Goal: Task Accomplishment & Management: Manage account settings

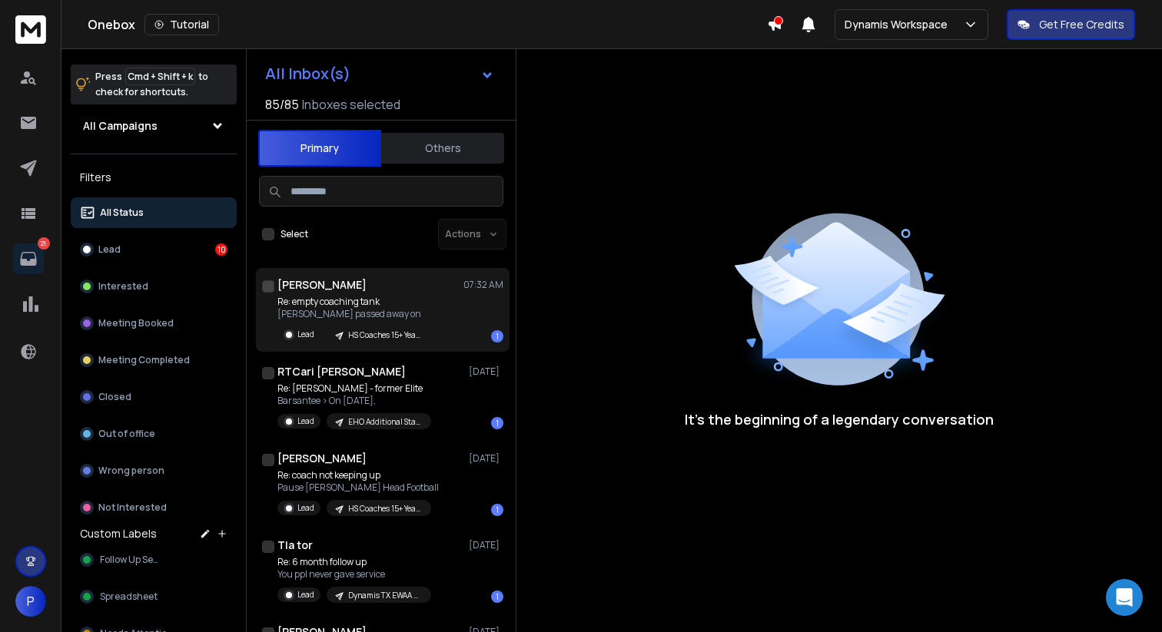
click at [365, 314] on p "[PERSON_NAME] passed away on" at bounding box center [354, 314] width 154 height 12
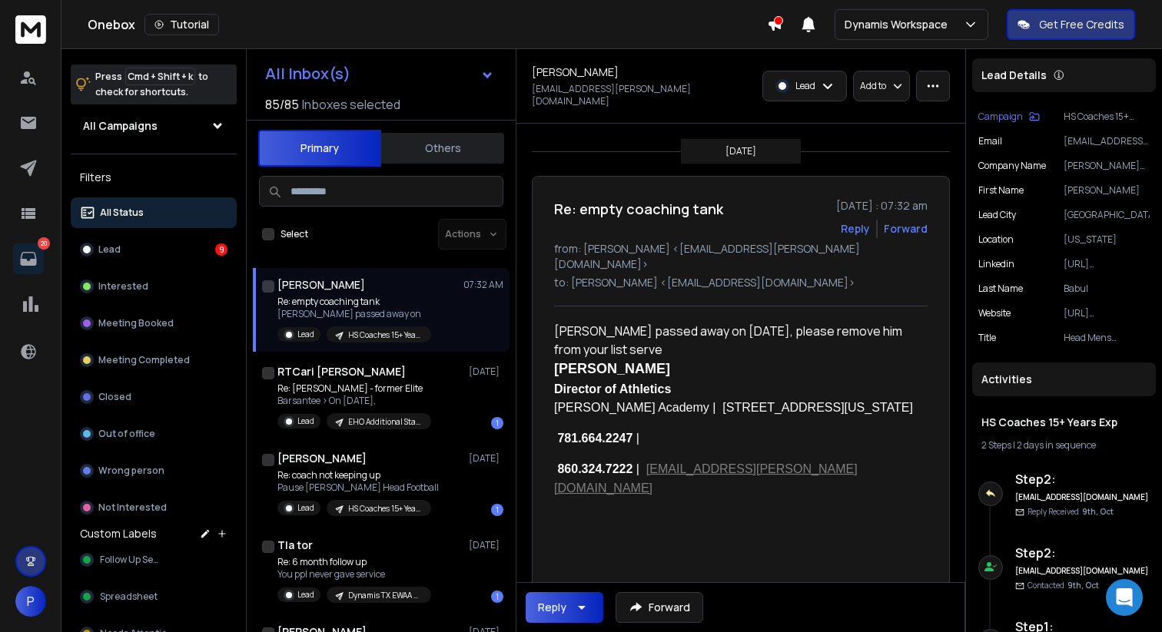
click at [827, 359] on div "[PERSON_NAME]" at bounding box center [734, 369] width 361 height 21
click at [940, 85] on icon "button" at bounding box center [933, 86] width 14 height 14
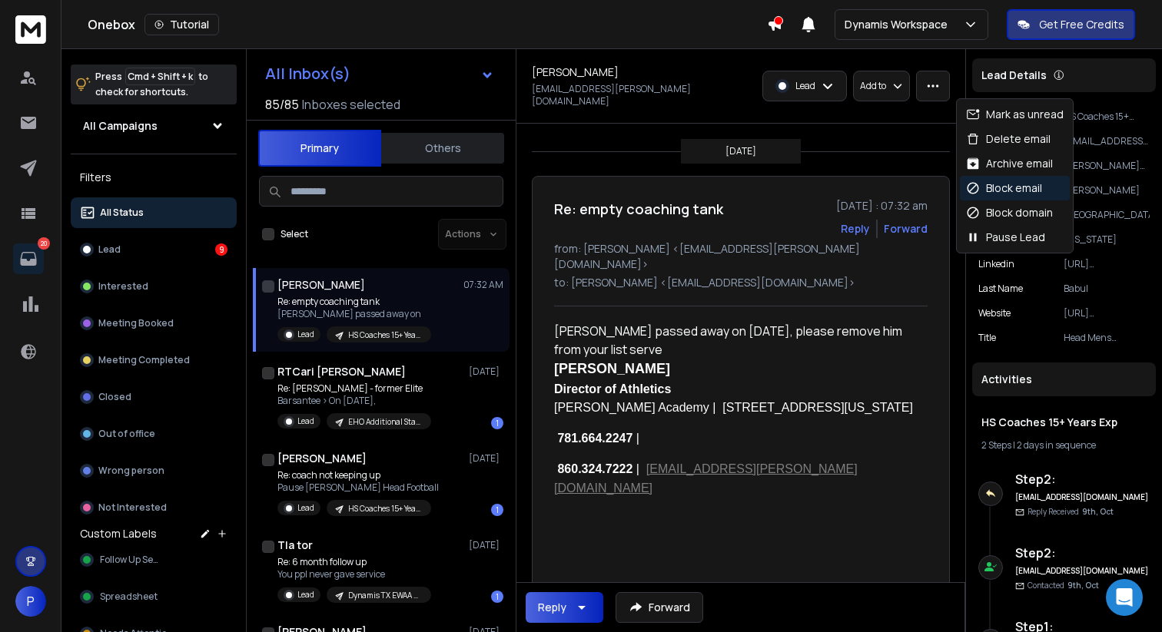
click at [996, 186] on div "Block email" at bounding box center [1004, 188] width 76 height 15
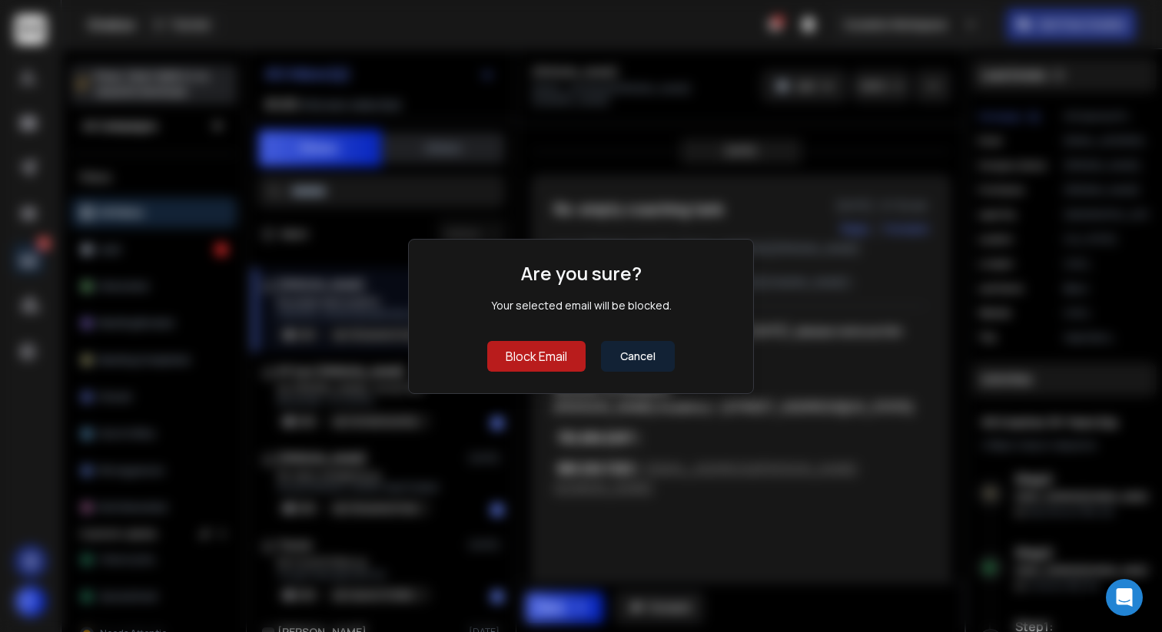
click at [546, 358] on button "Block Email" at bounding box center [536, 356] width 98 height 31
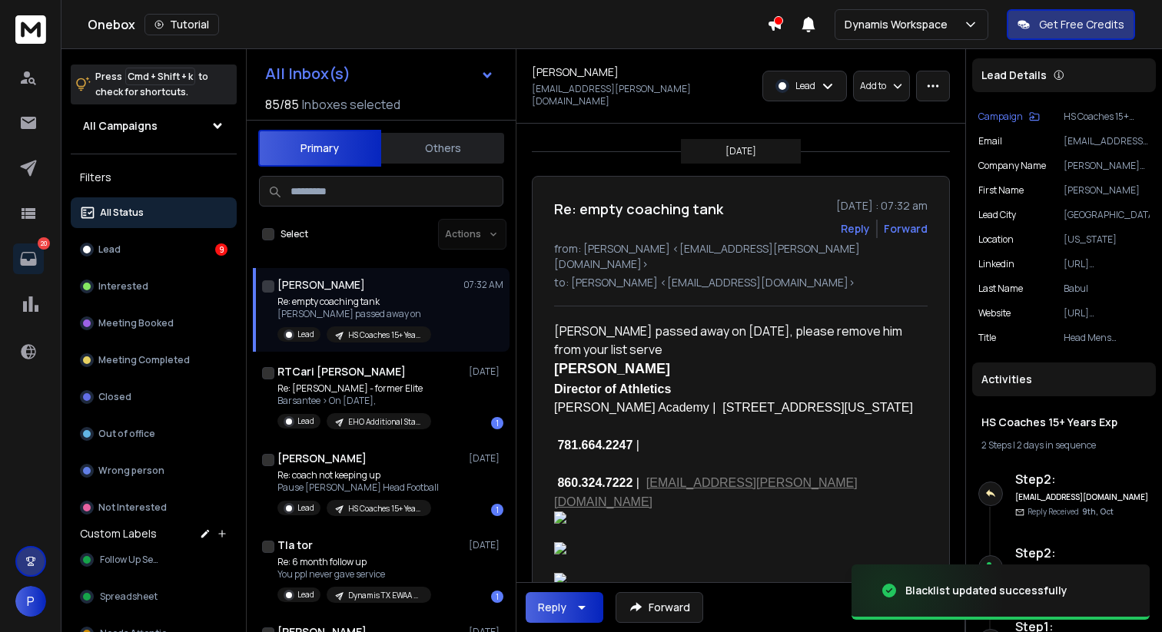
click at [665, 399] on div "[PERSON_NAME][GEOGRAPHIC_DATA] | [STREET_ADDRESS][US_STATE]" at bounding box center [734, 408] width 361 height 18
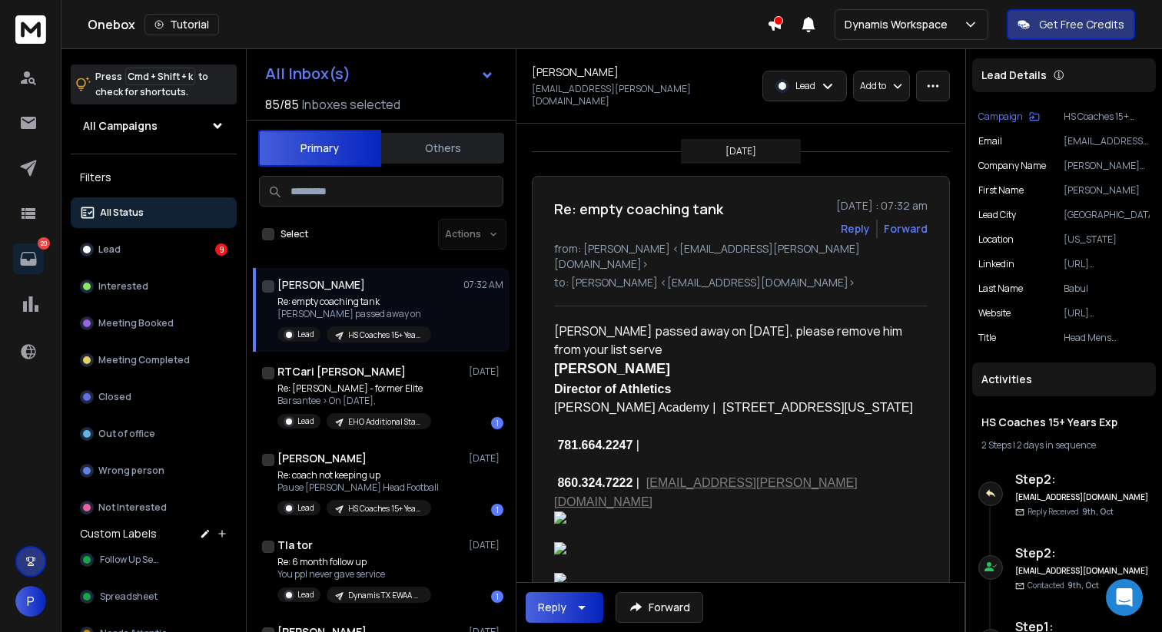
click at [815, 85] on p "Lead" at bounding box center [805, 86] width 20 height 12
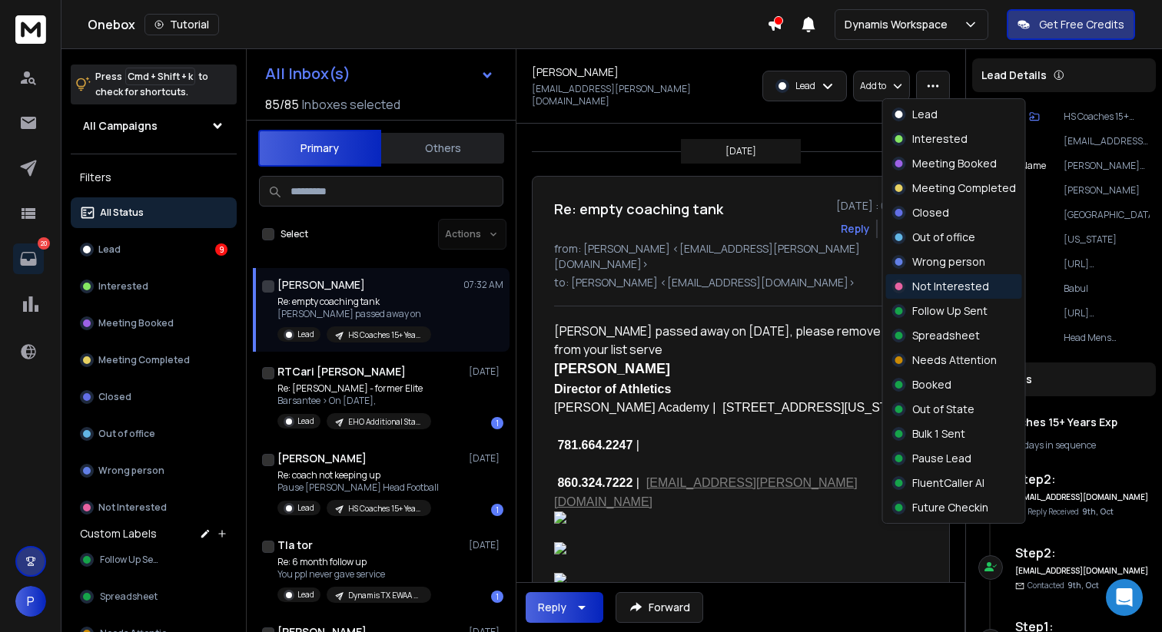
click at [898, 287] on span at bounding box center [899, 287] width 14 height 14
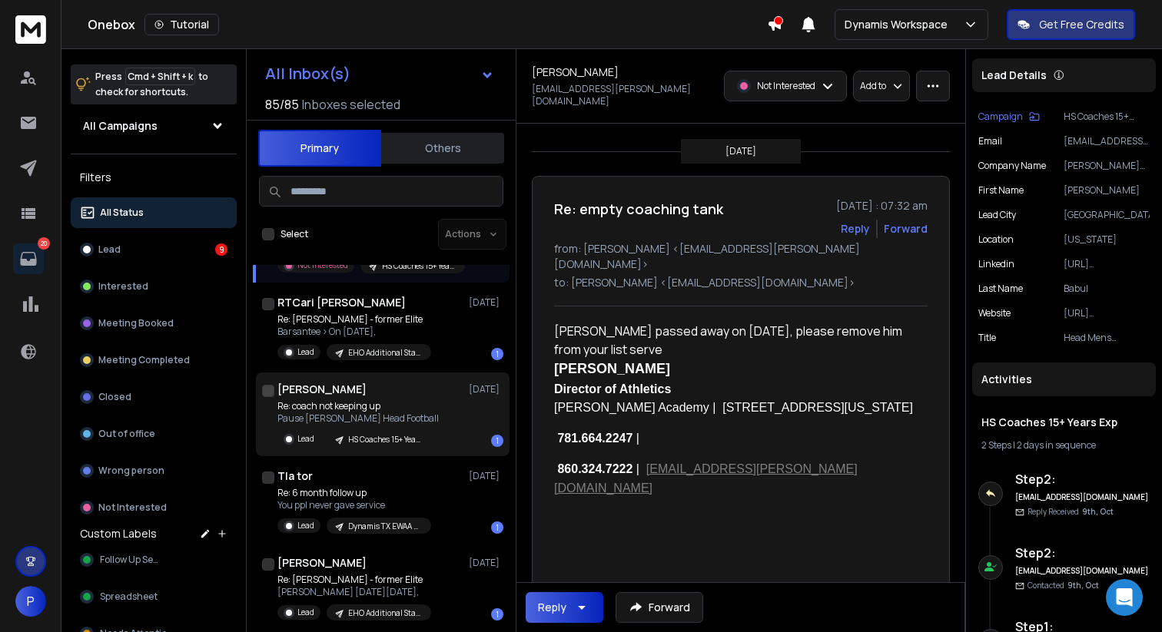
scroll to position [72, 0]
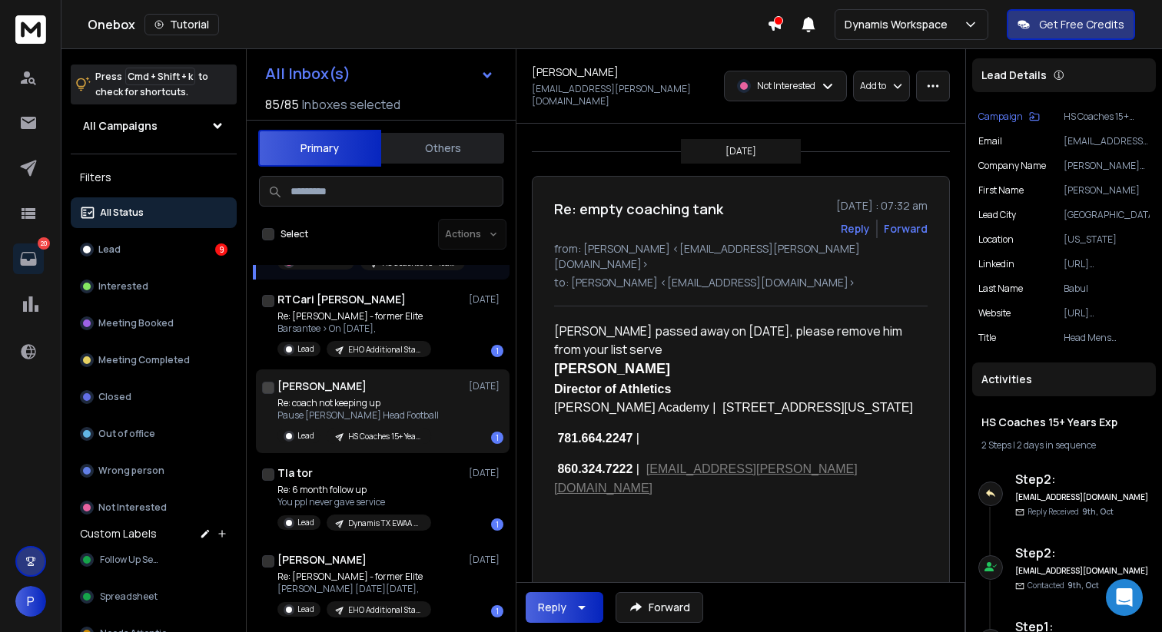
click at [375, 406] on p "Re: coach not keeping up" at bounding box center [357, 403] width 161 height 12
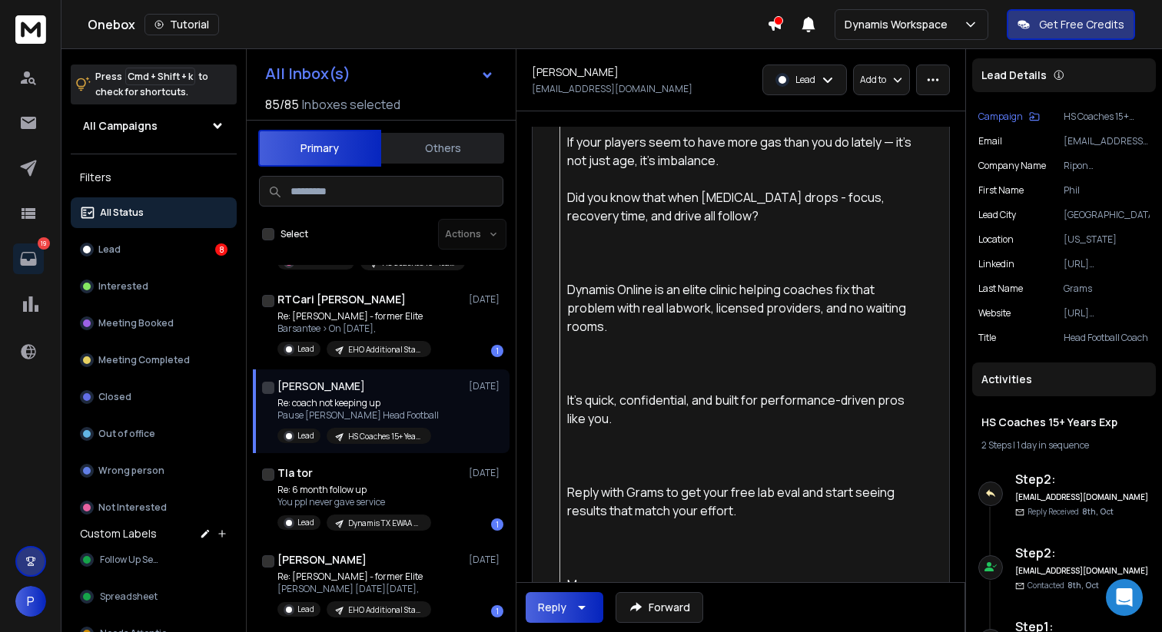
scroll to position [0, 0]
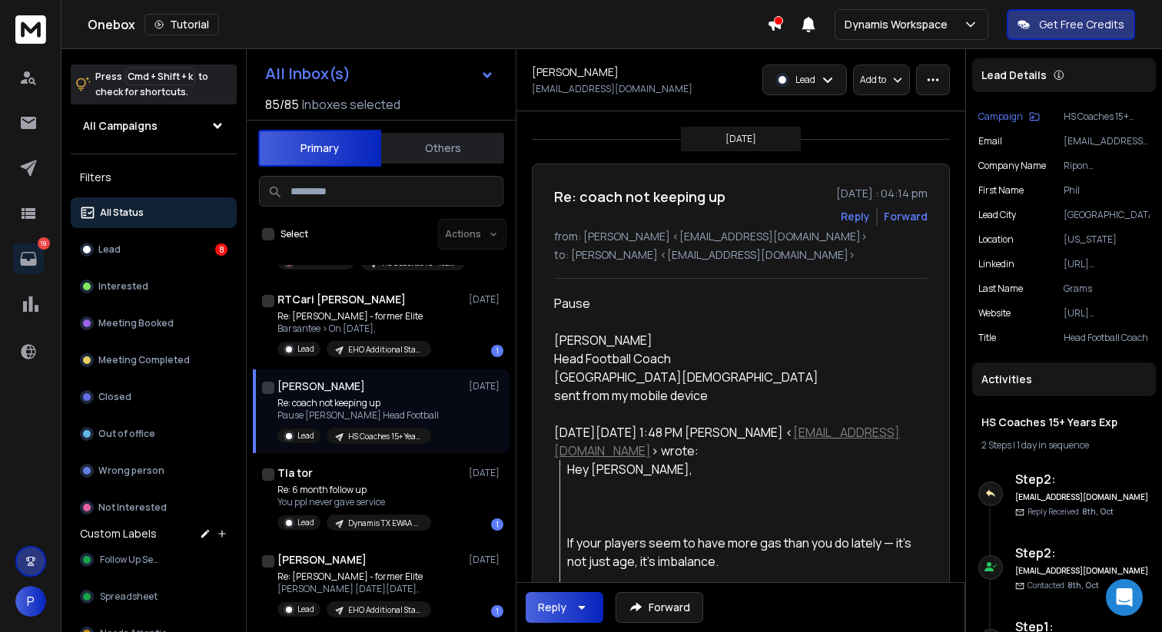
click at [792, 86] on div "Lead" at bounding box center [804, 79] width 83 height 29
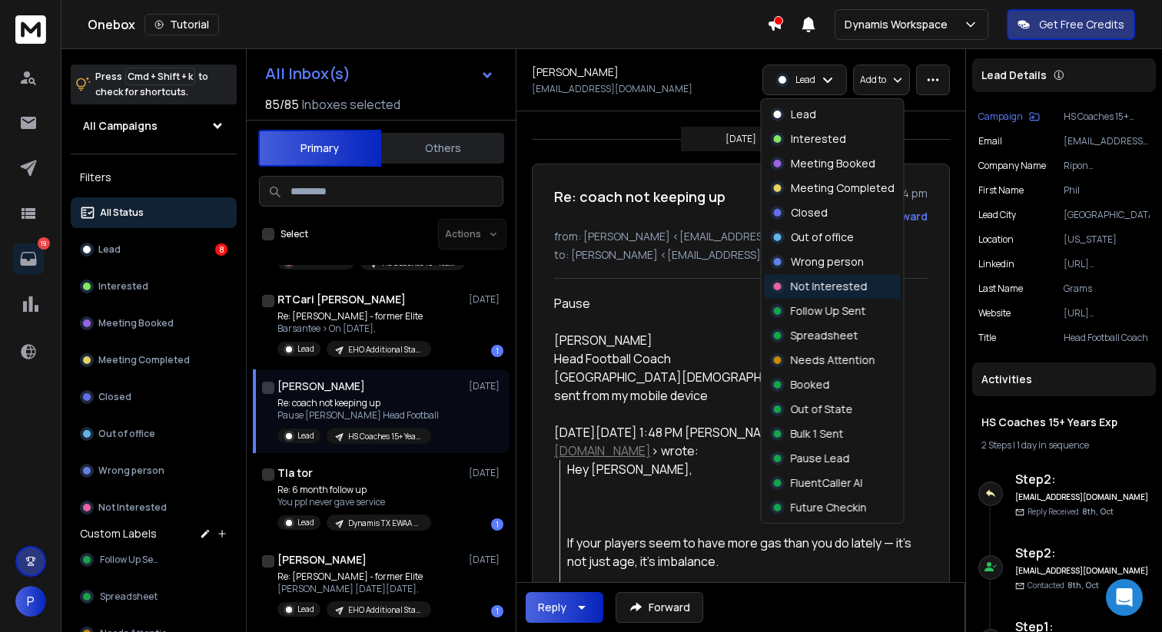
click at [780, 287] on span at bounding box center [778, 287] width 14 height 14
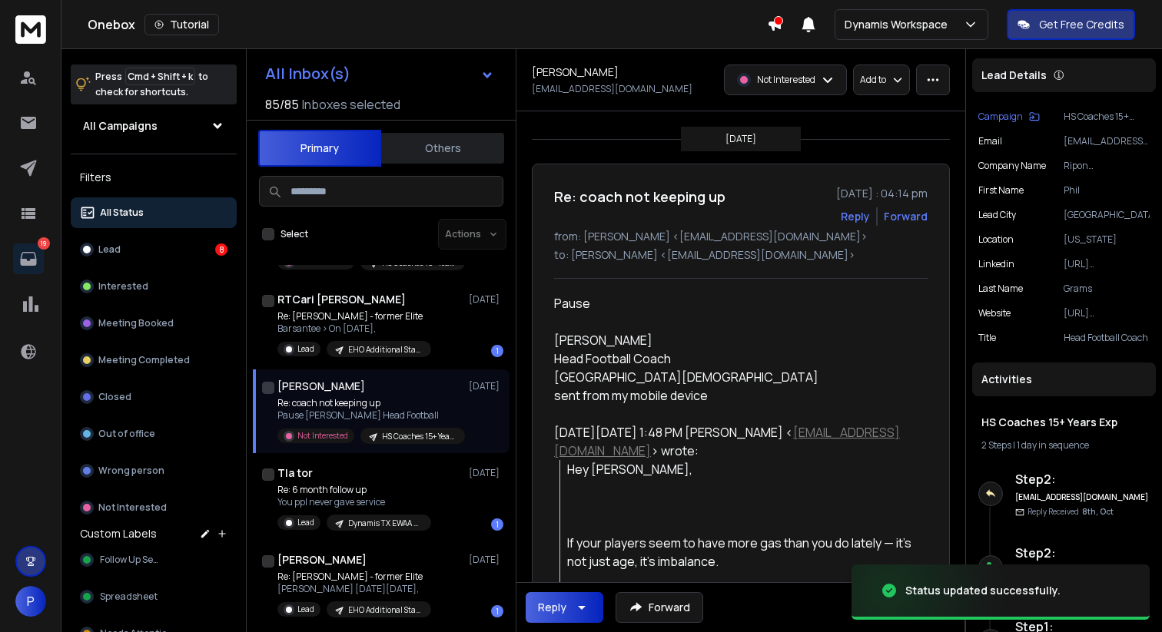
click at [937, 78] on icon "button" at bounding box center [934, 79] width 12 height 2
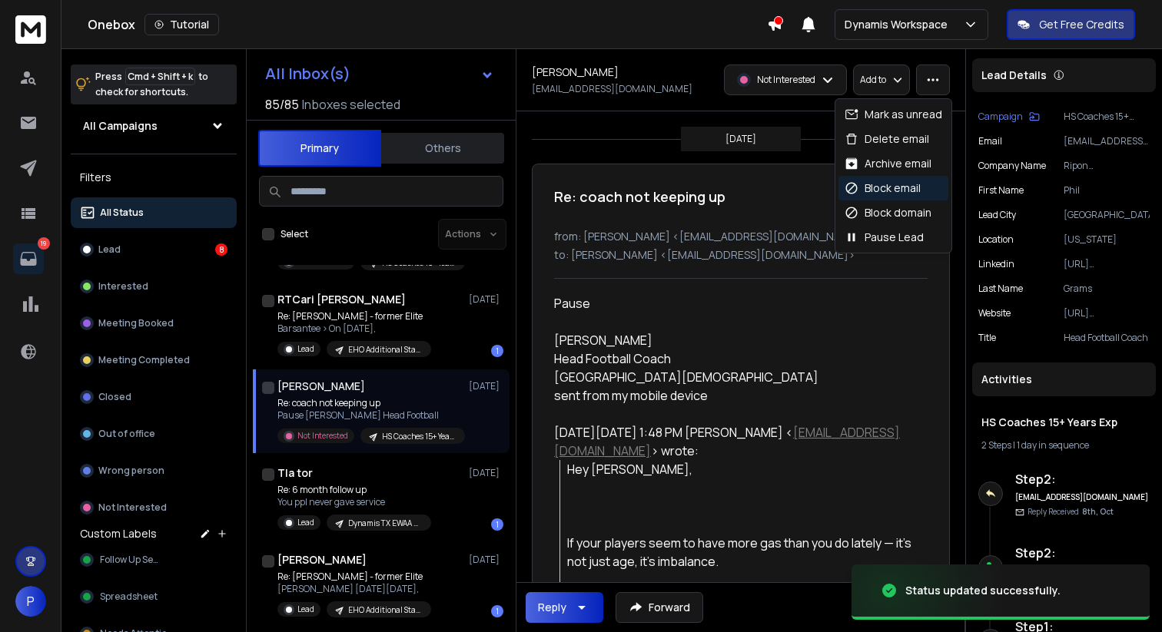
click at [860, 179] on div "Block email" at bounding box center [893, 188] width 110 height 25
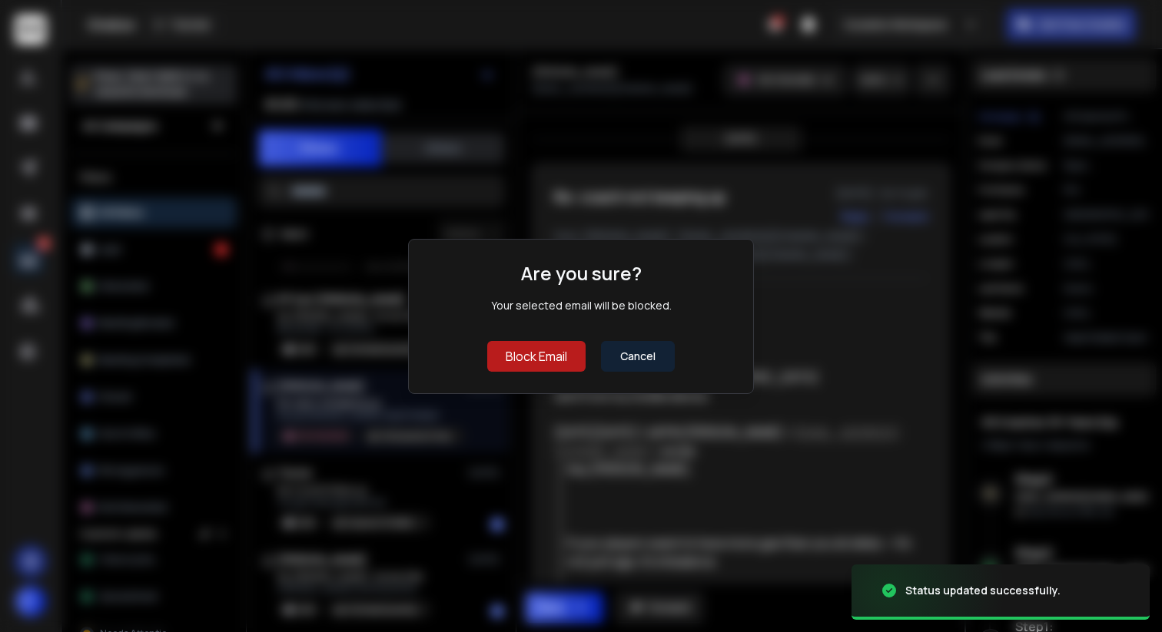
click at [568, 348] on button "Block Email" at bounding box center [536, 356] width 98 height 31
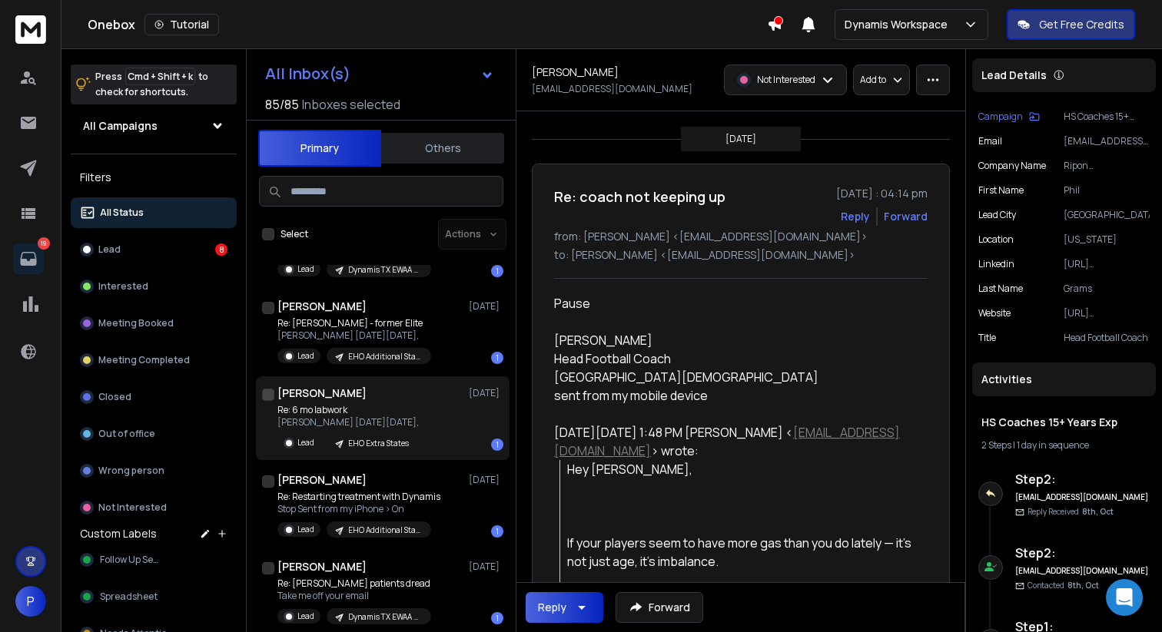
scroll to position [337, 0]
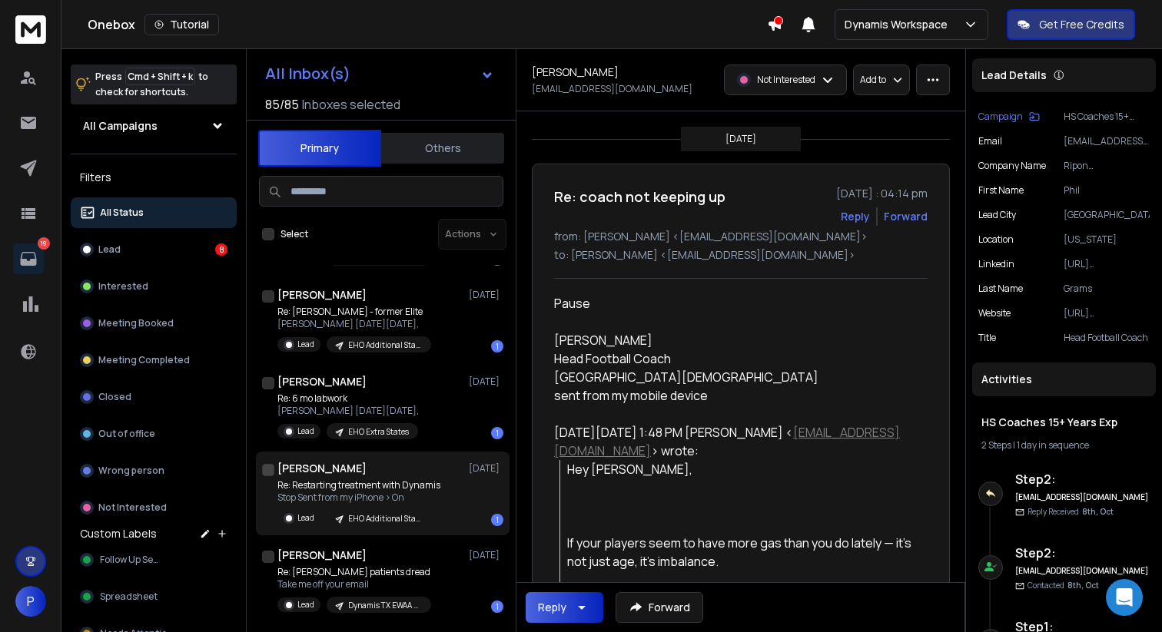
click at [336, 481] on p "Re: Restarting treatment with Dynamis" at bounding box center [358, 486] width 163 height 12
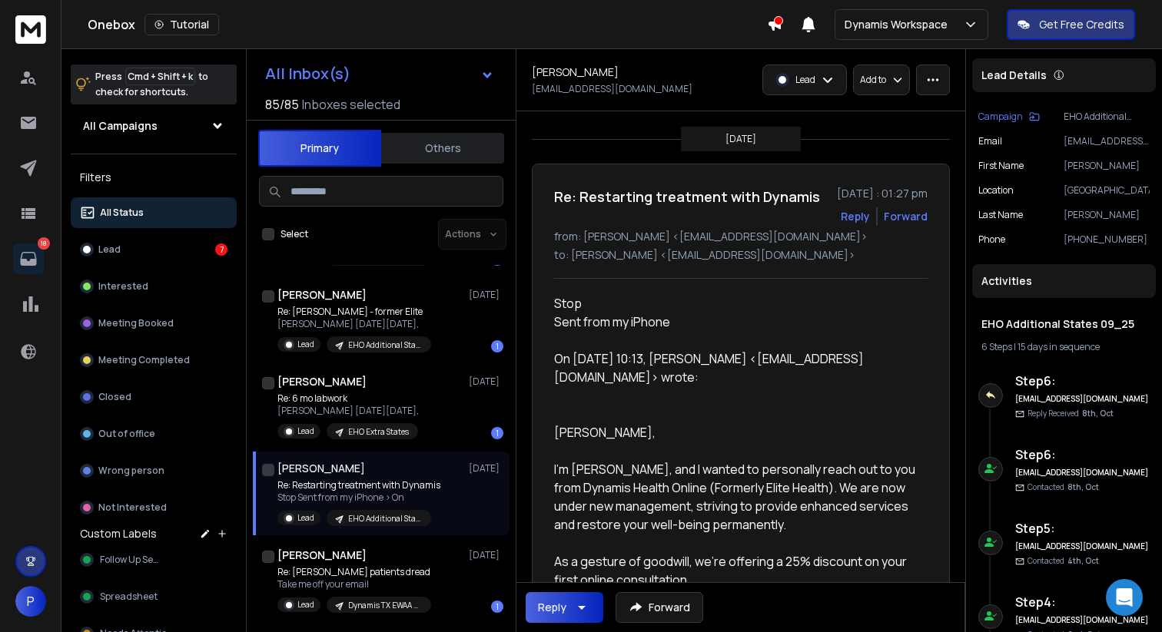
click at [935, 82] on icon "button" at bounding box center [933, 80] width 14 height 14
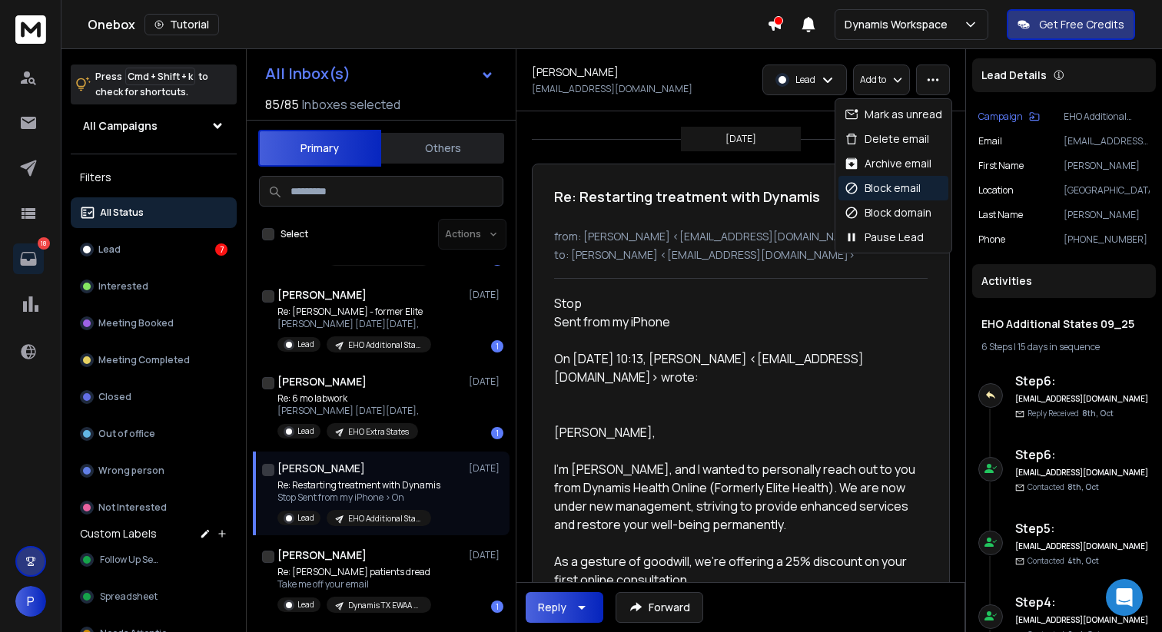
click at [904, 185] on div "Block email" at bounding box center [883, 188] width 76 height 15
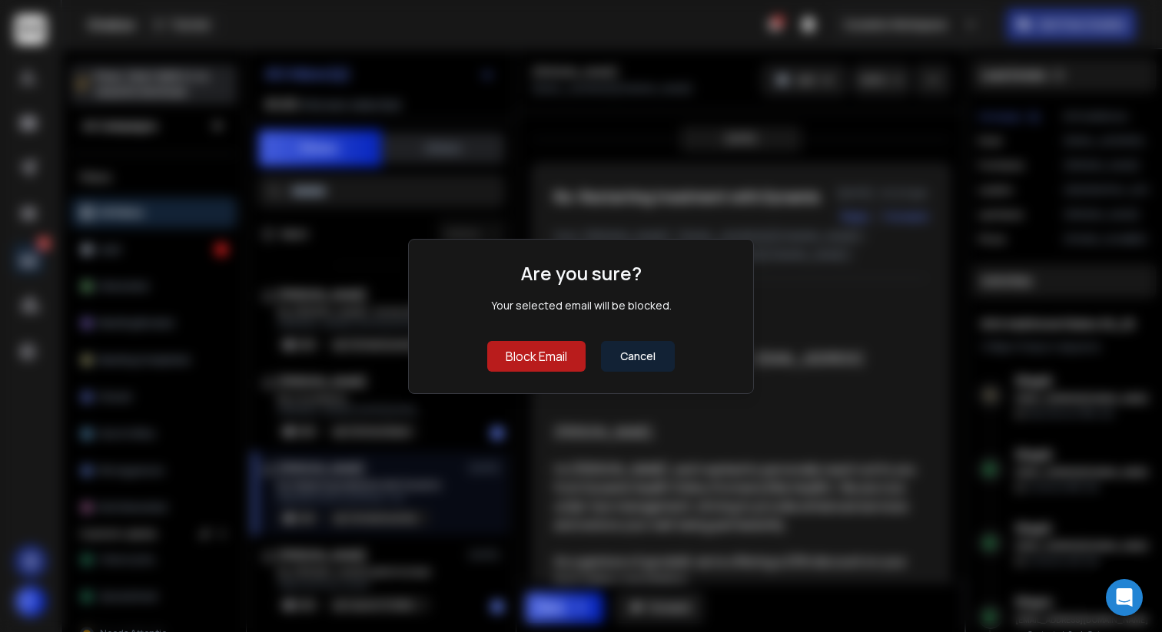
click at [566, 363] on button "Block Email" at bounding box center [536, 356] width 98 height 31
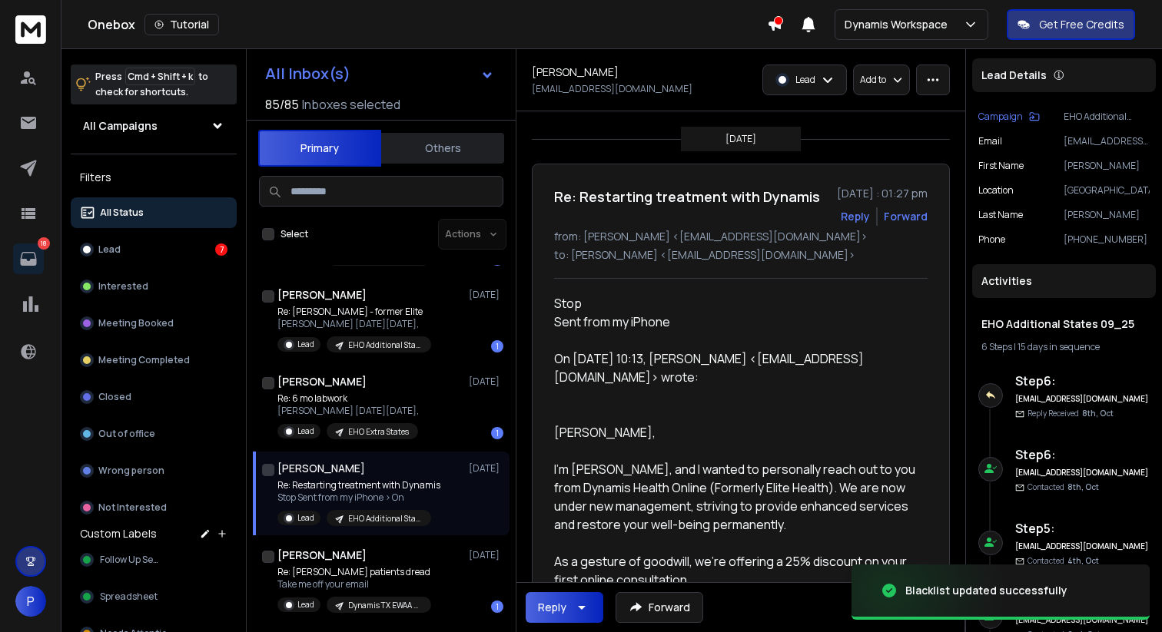
click at [805, 86] on div "Lead" at bounding box center [804, 79] width 83 height 29
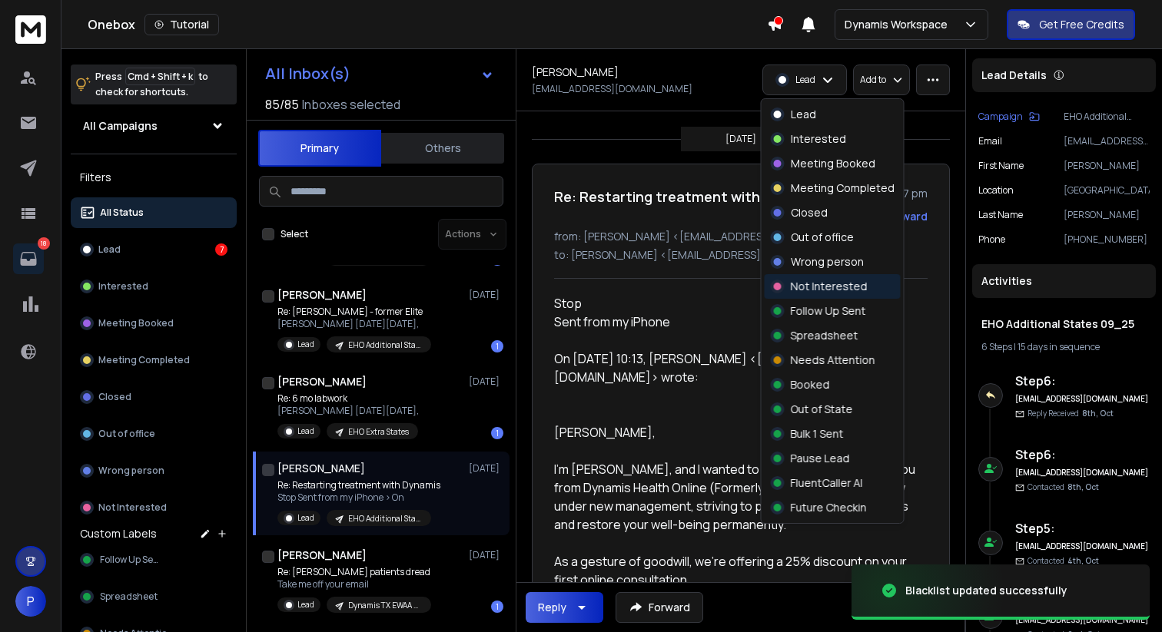
click at [786, 286] on div "Not Interested" at bounding box center [819, 286] width 97 height 15
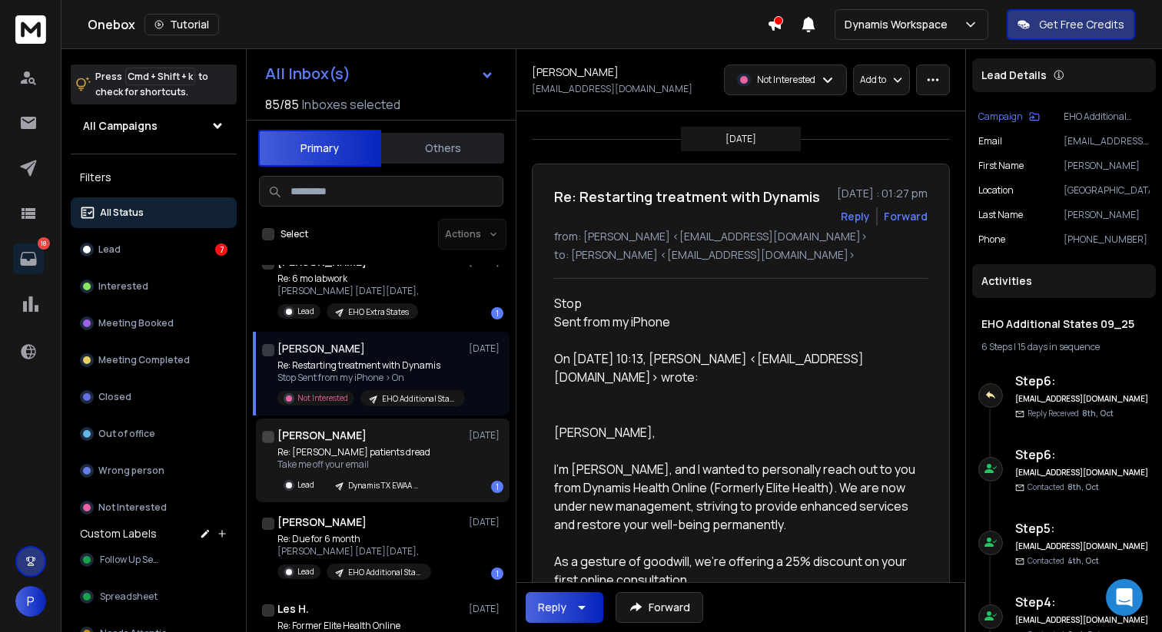
scroll to position [460, 0]
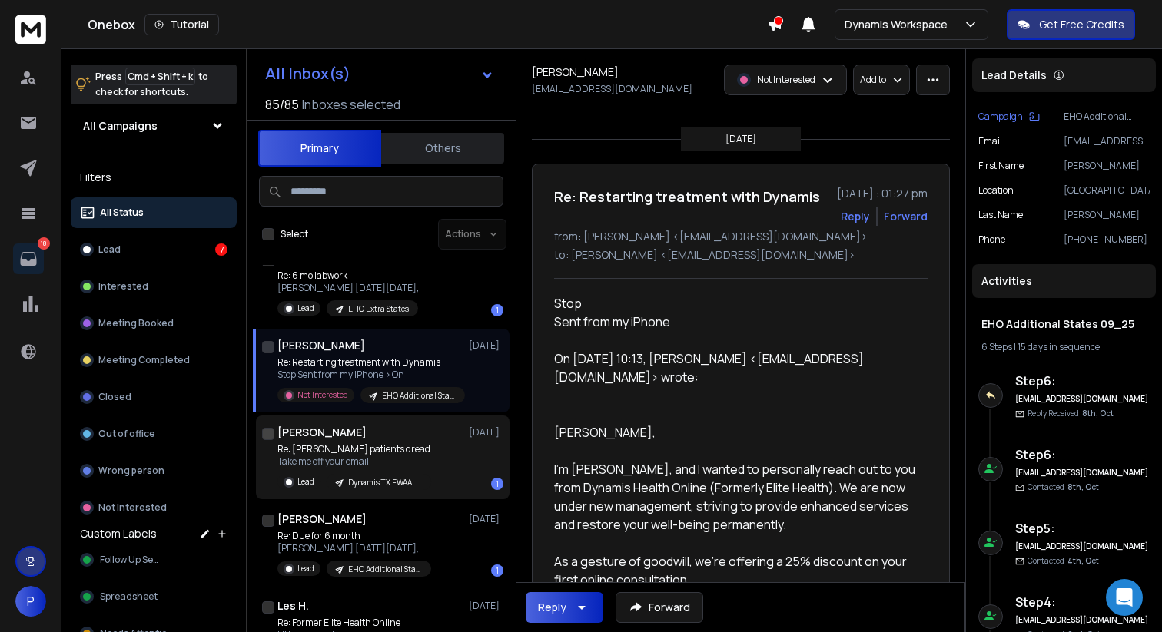
click at [383, 458] on p "Take me off your email" at bounding box center [354, 462] width 154 height 12
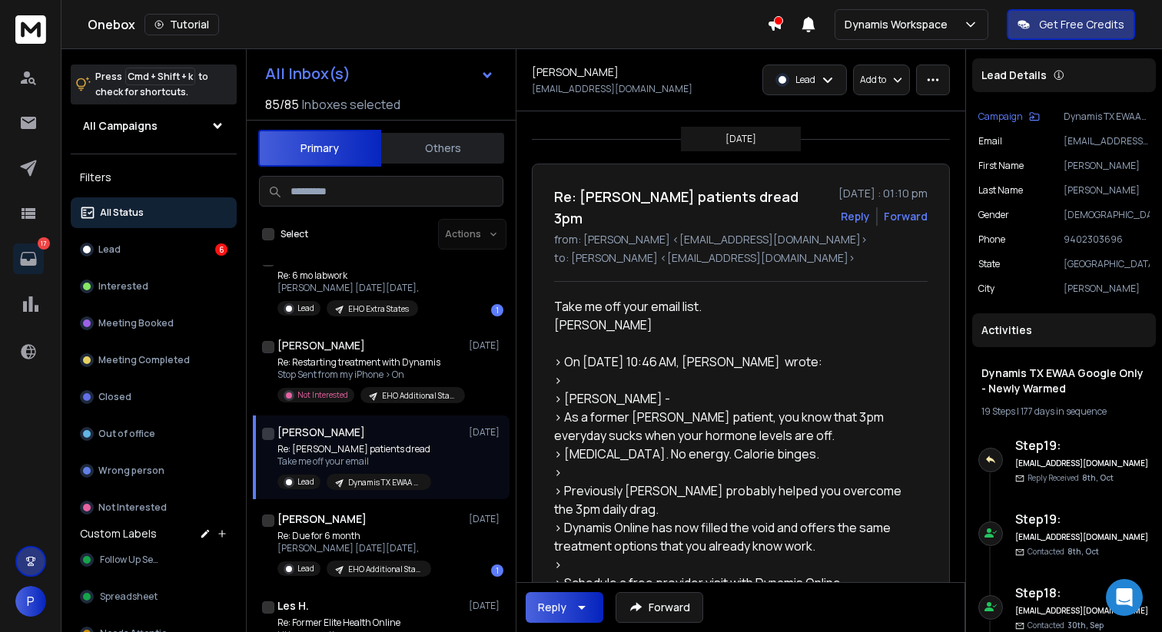
click at [931, 78] on icon "button" at bounding box center [933, 80] width 14 height 14
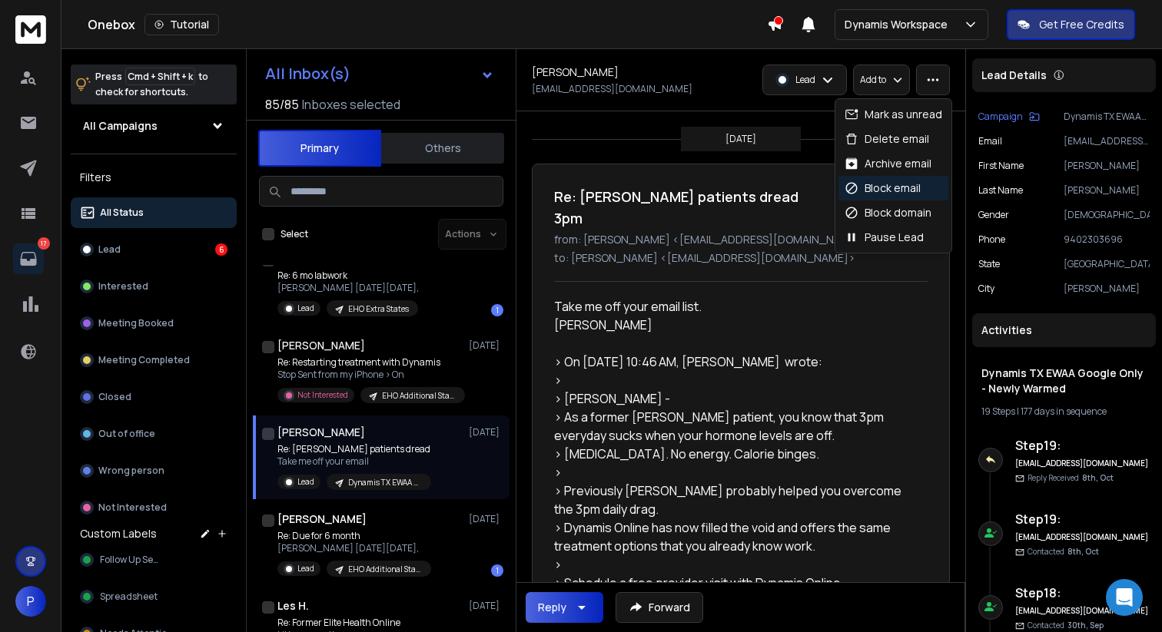
click at [872, 189] on div "Block email" at bounding box center [883, 188] width 76 height 15
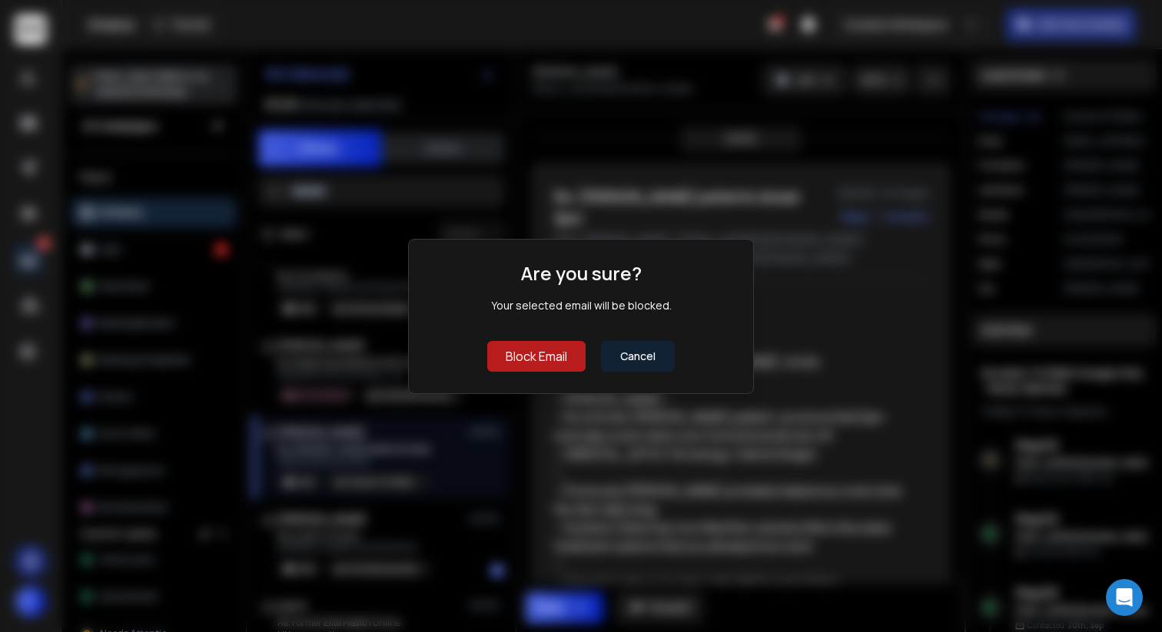
click at [539, 354] on button "Block Email" at bounding box center [536, 356] width 98 height 31
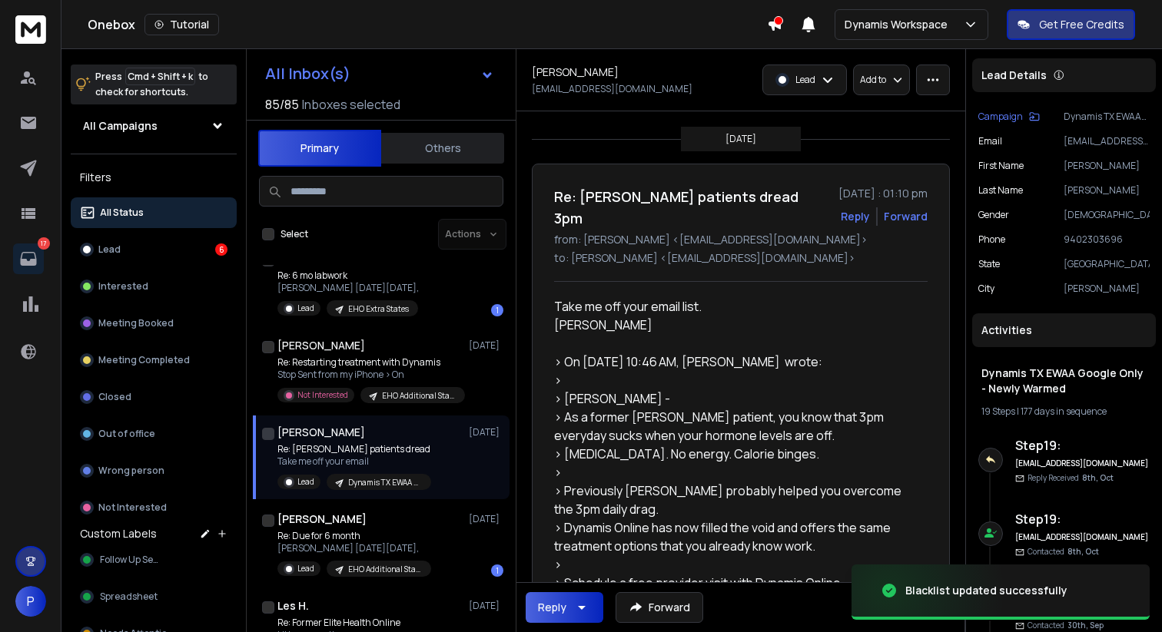
click at [786, 73] on div "Lead" at bounding box center [804, 79] width 83 height 29
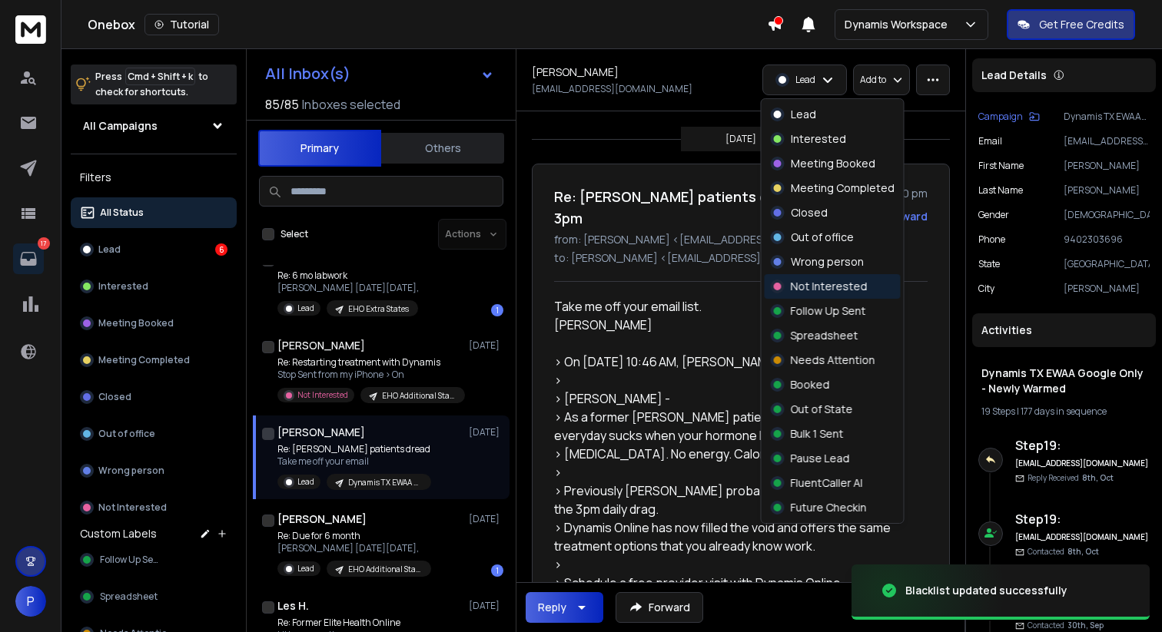
click at [782, 281] on span at bounding box center [778, 287] width 14 height 14
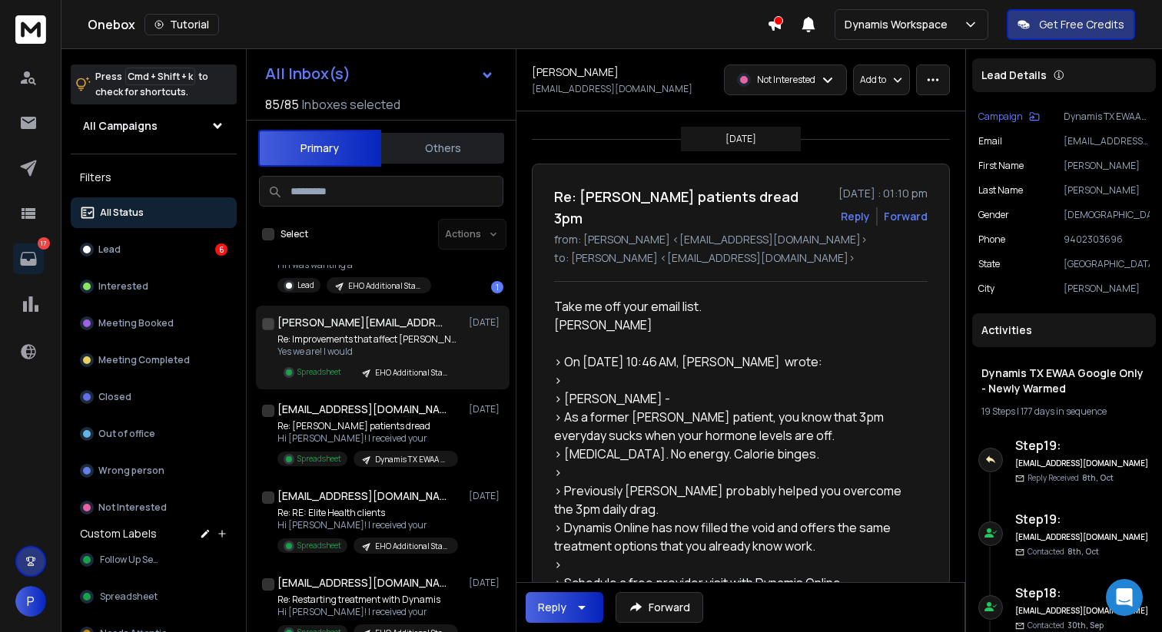
scroll to position [838, 0]
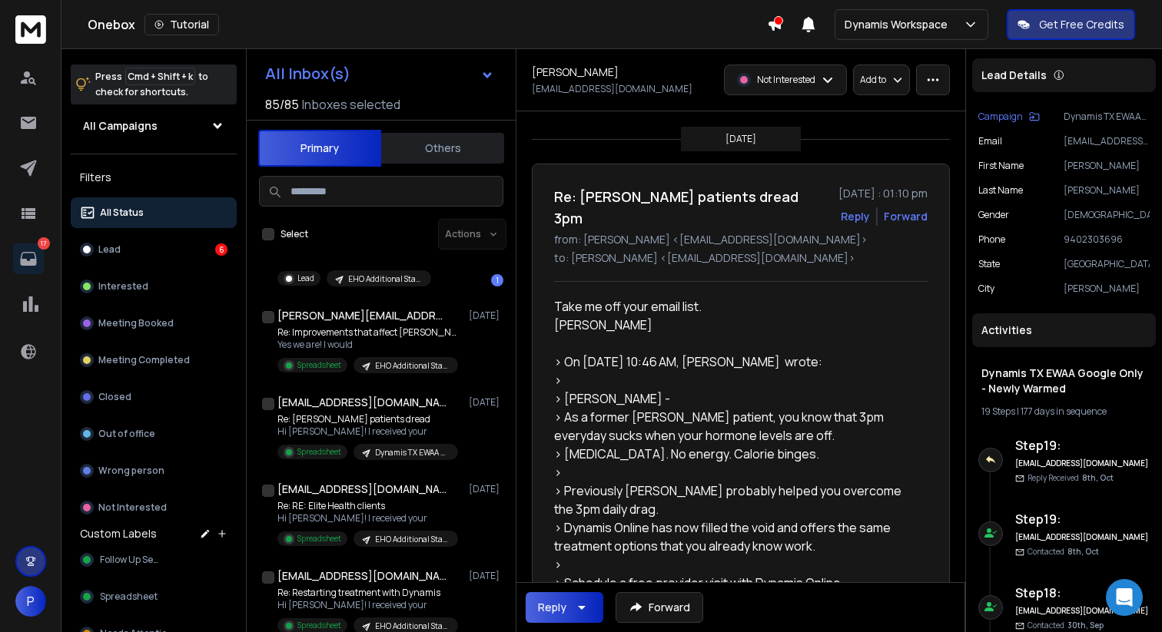
click at [326, 195] on input at bounding box center [381, 191] width 244 height 31
paste input "**********"
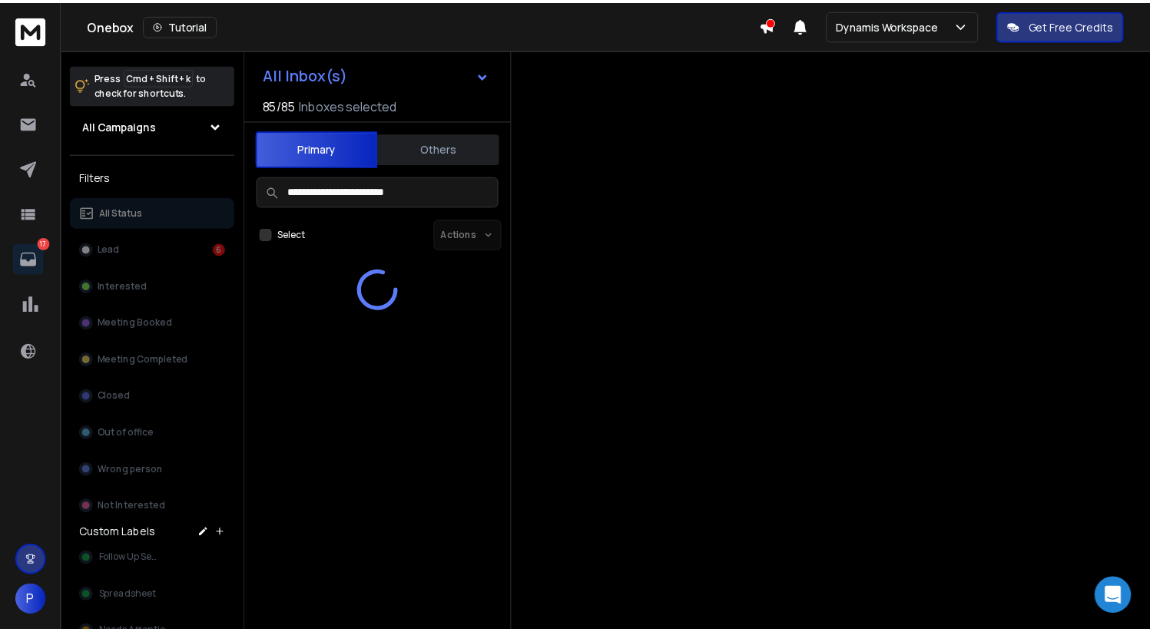
scroll to position [0, 0]
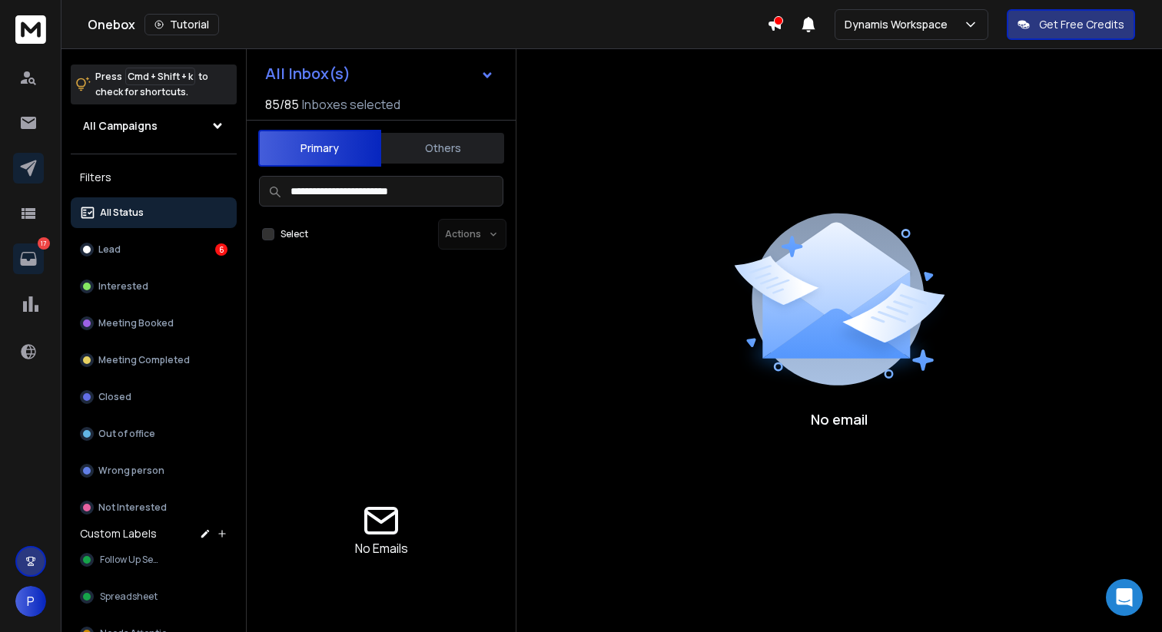
type input "**********"
click at [31, 174] on icon at bounding box center [28, 168] width 18 height 18
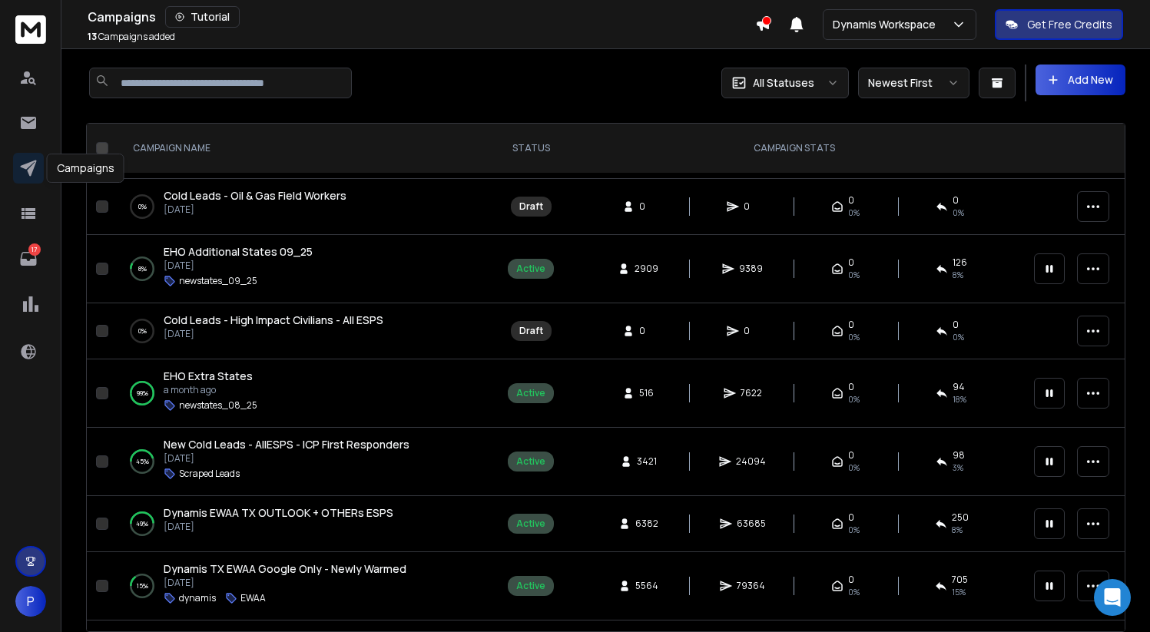
scroll to position [344, 0]
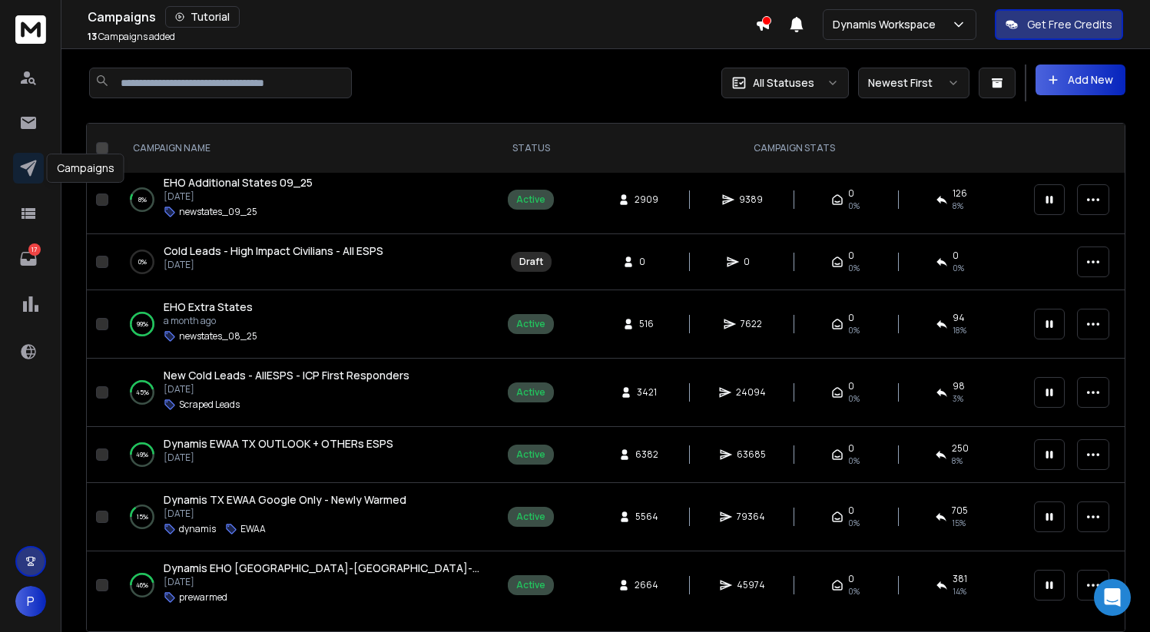
click at [295, 78] on input at bounding box center [220, 83] width 263 height 31
paste input "**********"
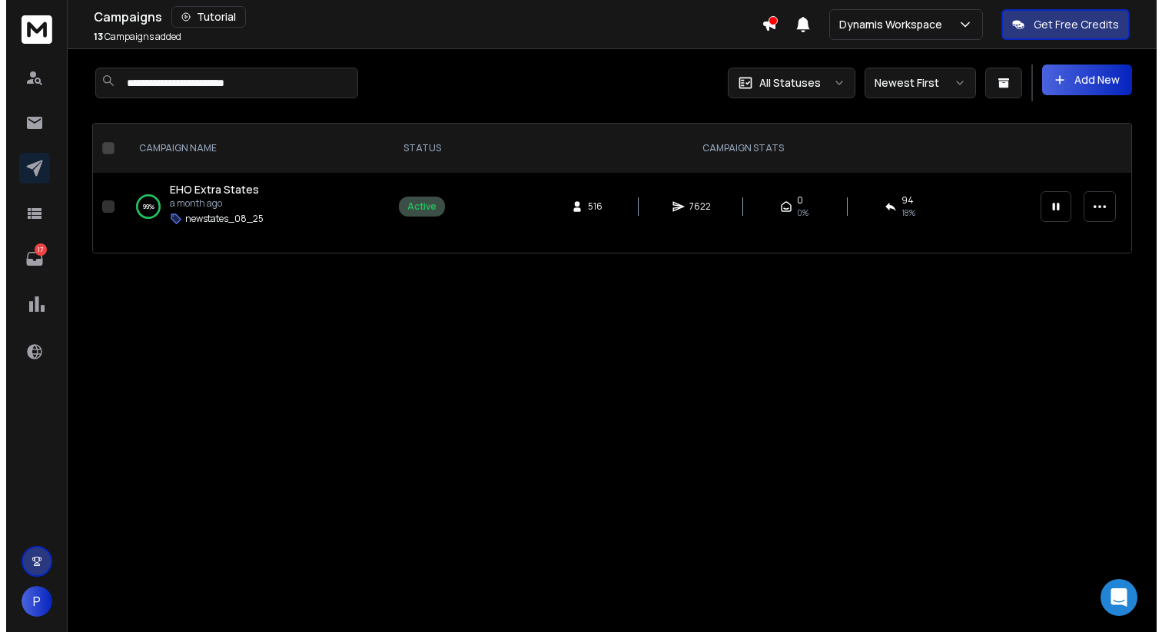
scroll to position [0, 0]
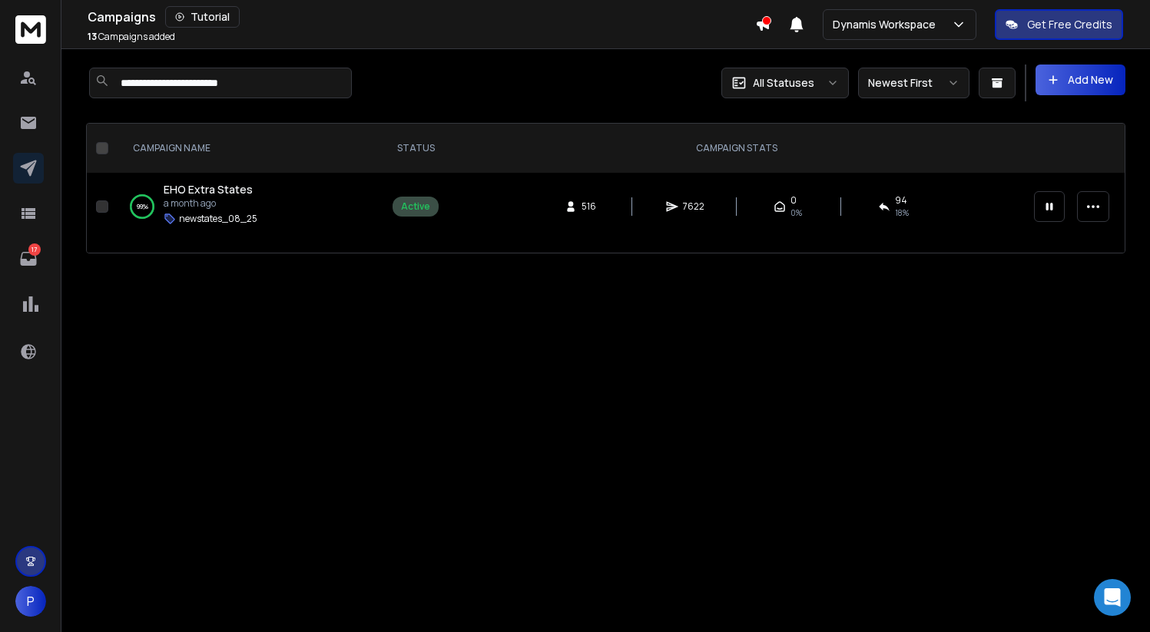
type input "**********"
click at [217, 185] on span "EHO Extra States" at bounding box center [208, 189] width 89 height 15
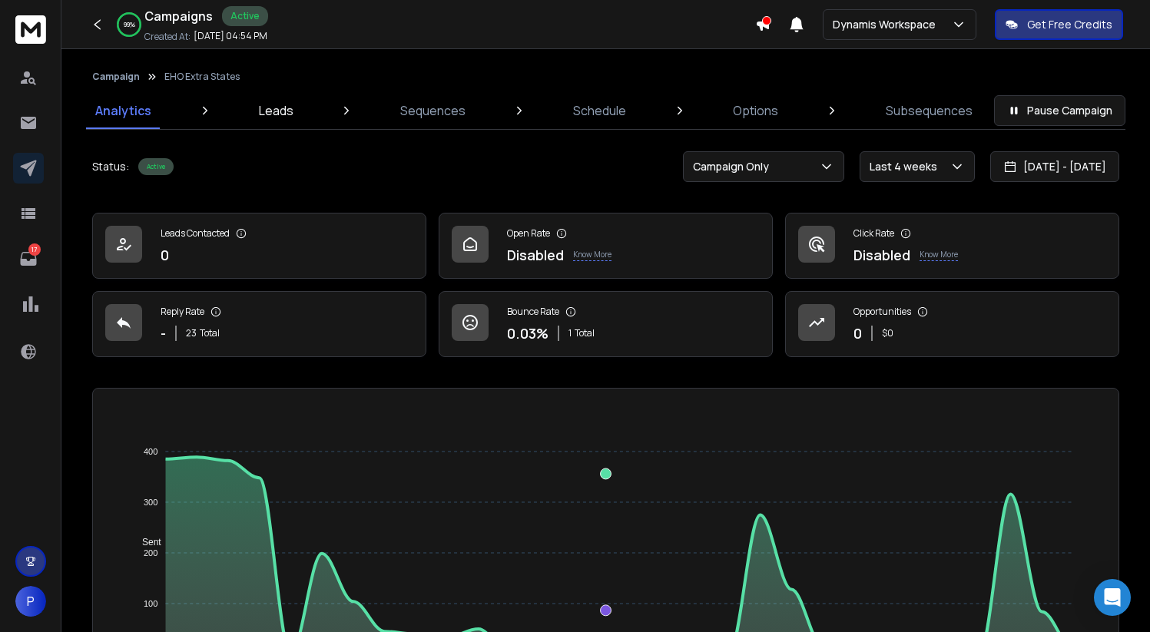
click at [277, 109] on p "Leads" at bounding box center [276, 110] width 35 height 18
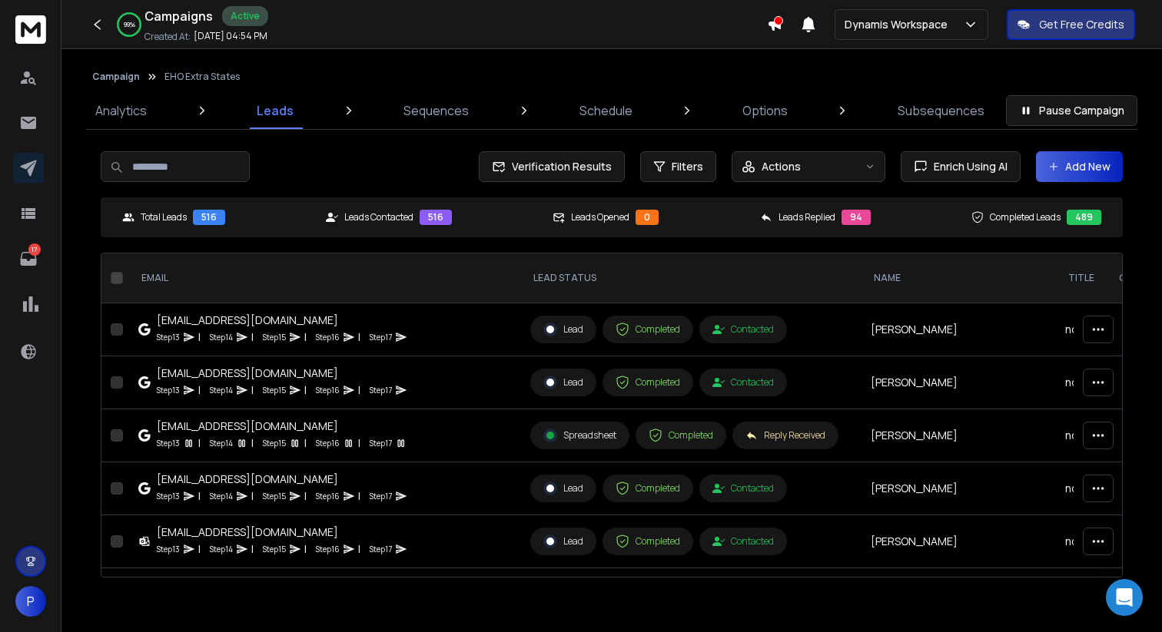
click at [211, 164] on input at bounding box center [175, 166] width 149 height 31
paste input "**********"
type input "**********"
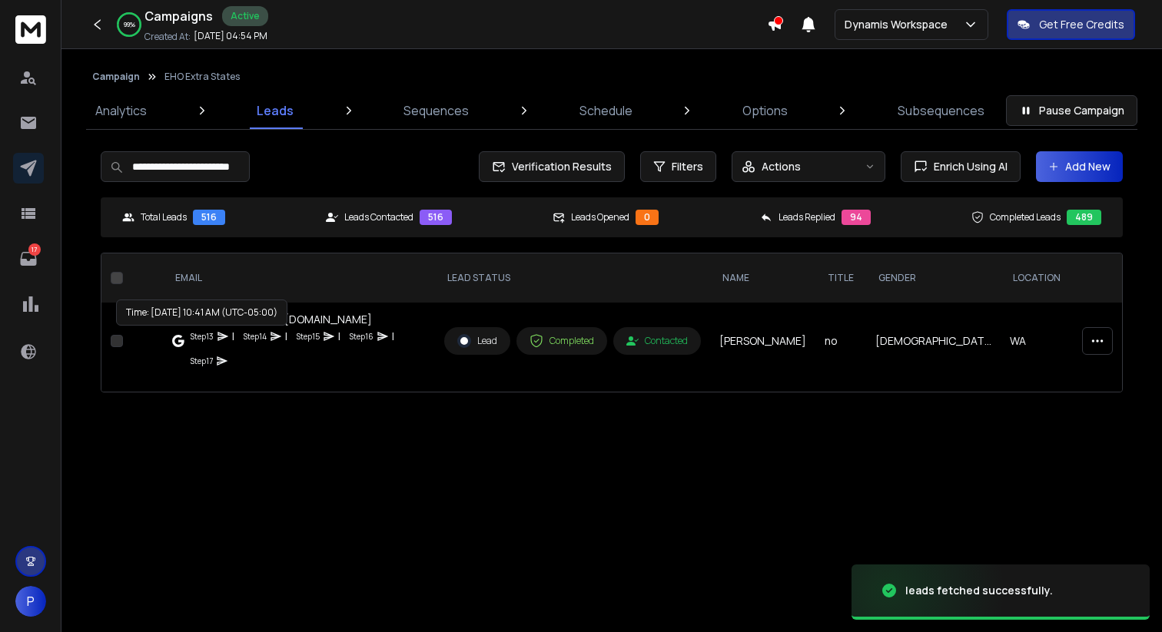
click at [287, 321] on div "Time: [DATE] 10:41 AM (UTC -05:00 )" at bounding box center [201, 313] width 171 height 26
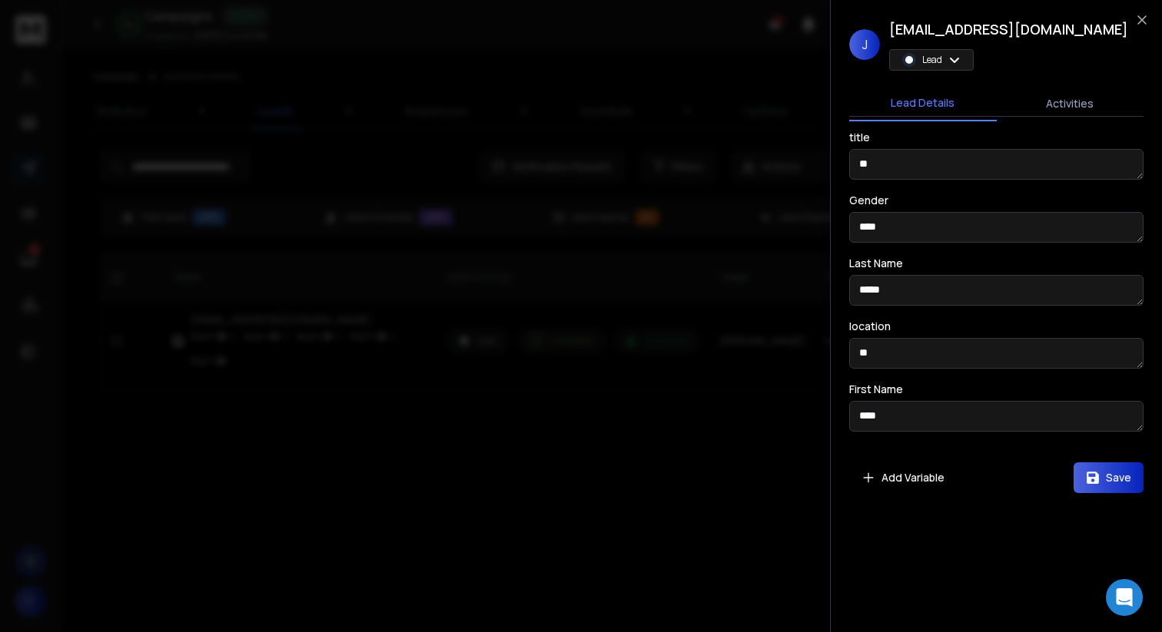
click at [1054, 107] on button "Activities" at bounding box center [1071, 104] width 148 height 34
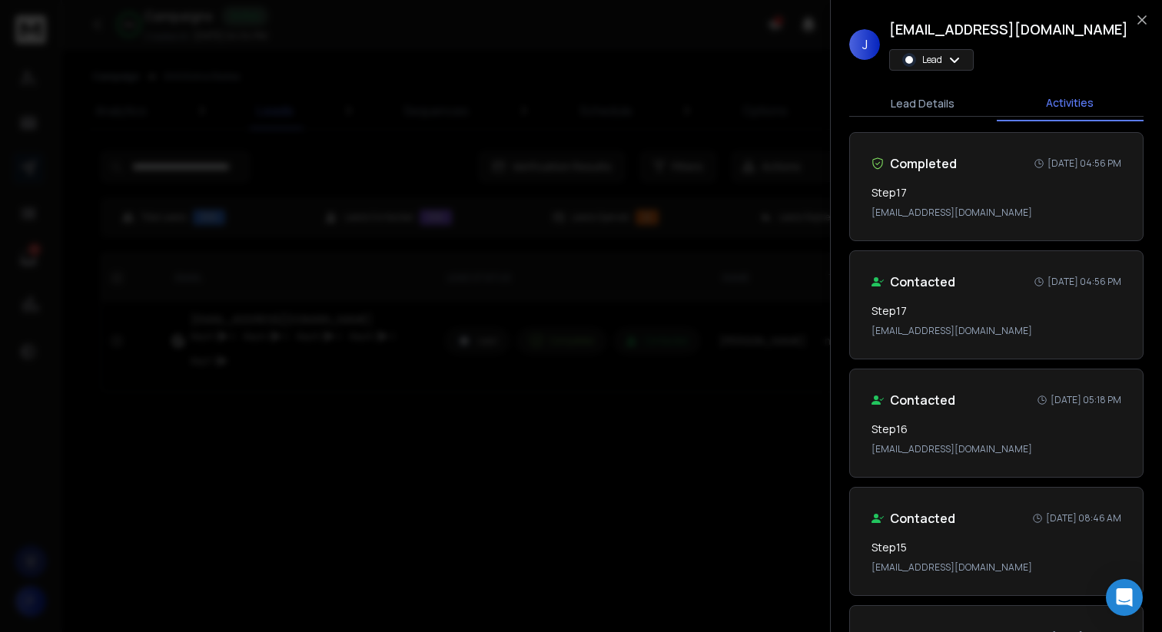
click at [1140, 10] on div "Multi Select Table Sheet J [EMAIL_ADDRESS][DOMAIN_NAME] Lead Lead Details Activ…" at bounding box center [996, 316] width 332 height 632
click at [1140, 18] on icon "button" at bounding box center [1141, 19] width 15 height 15
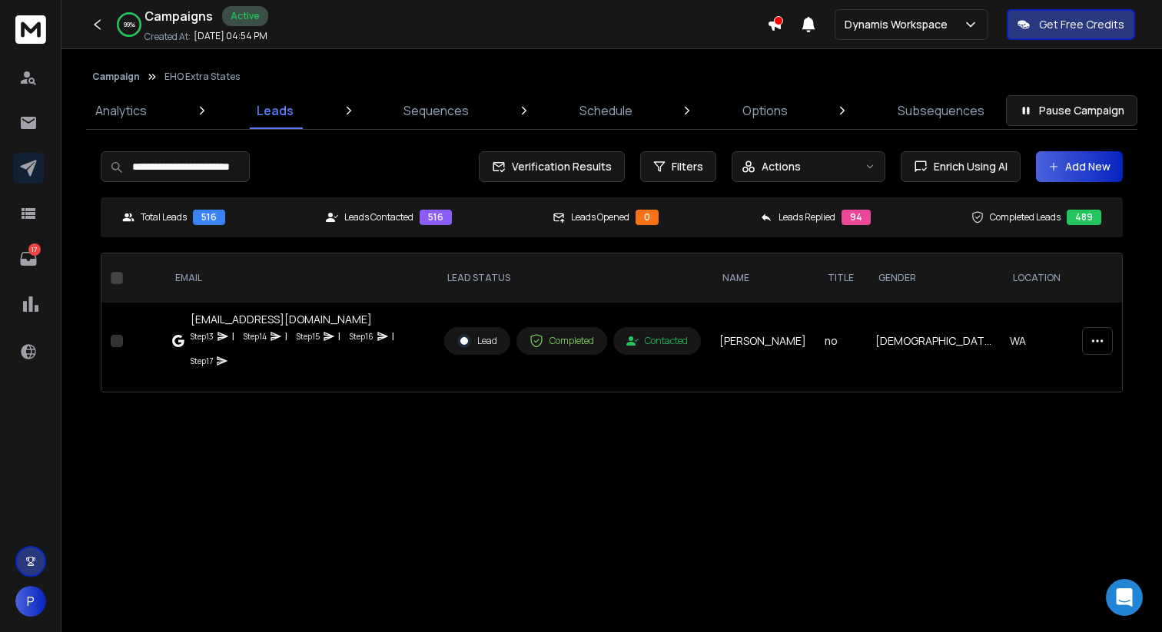
click at [251, 318] on div "[EMAIL_ADDRESS][DOMAIN_NAME]" at bounding box center [309, 319] width 236 height 15
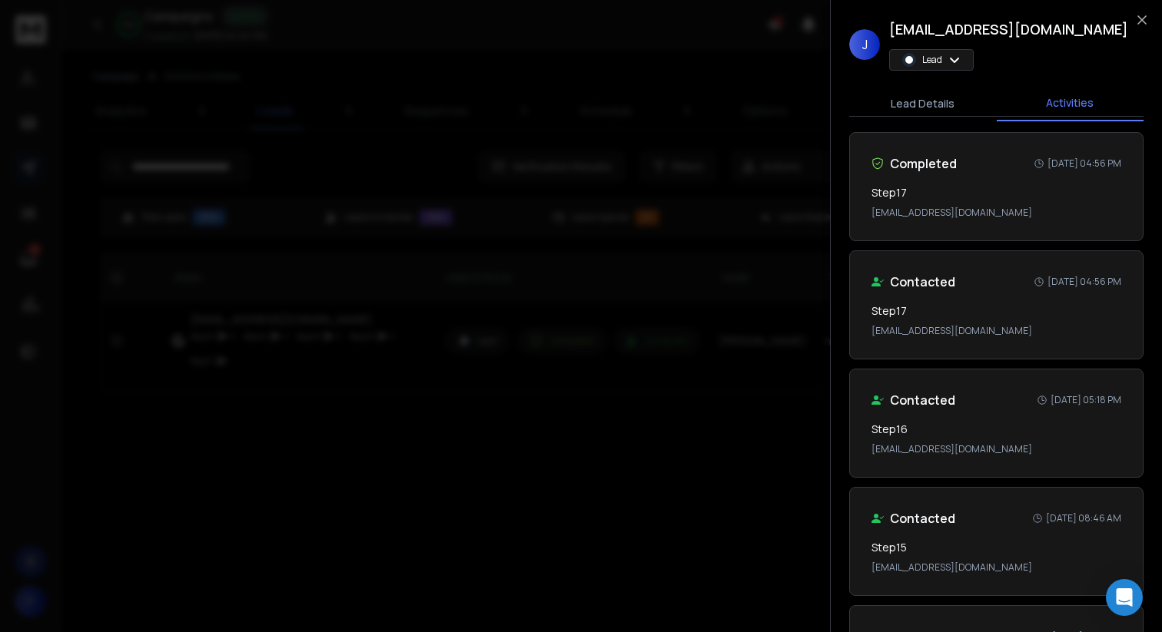
click at [1067, 105] on button "Activities" at bounding box center [1071, 103] width 148 height 35
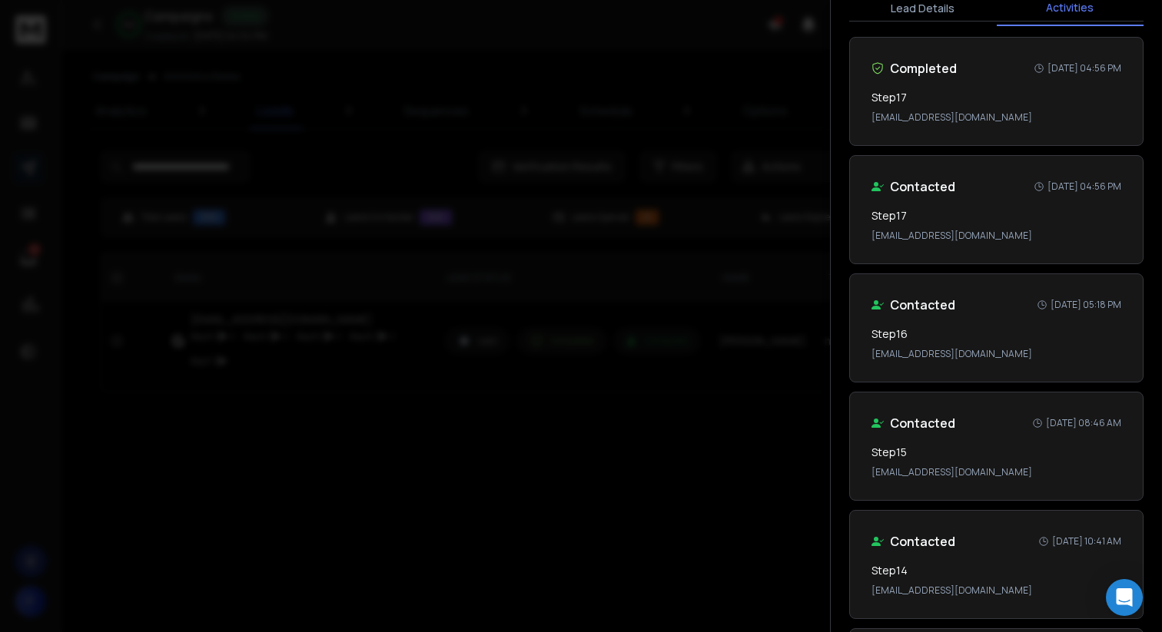
scroll to position [107, 0]
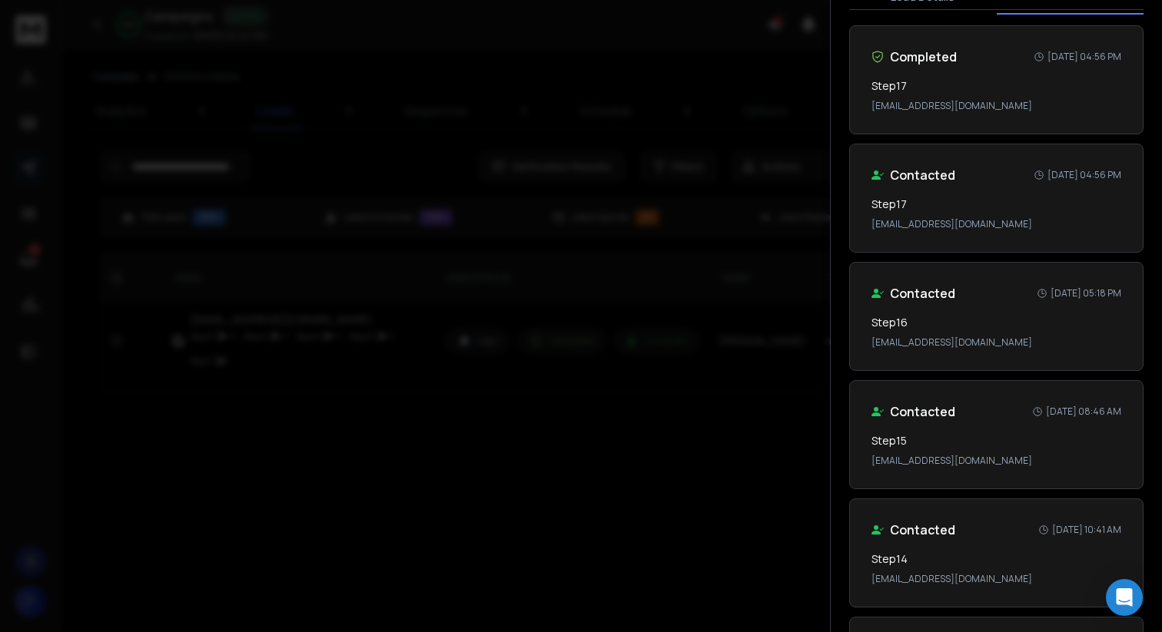
click at [532, 443] on div at bounding box center [581, 316] width 1162 height 632
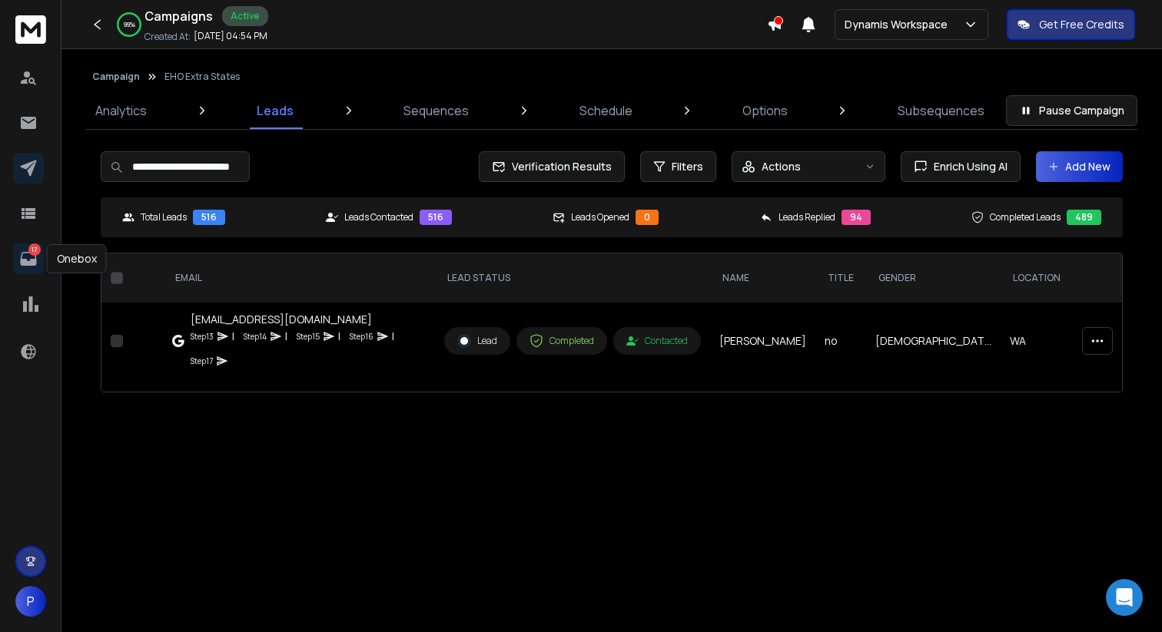
click at [29, 252] on p "17" at bounding box center [34, 250] width 12 height 12
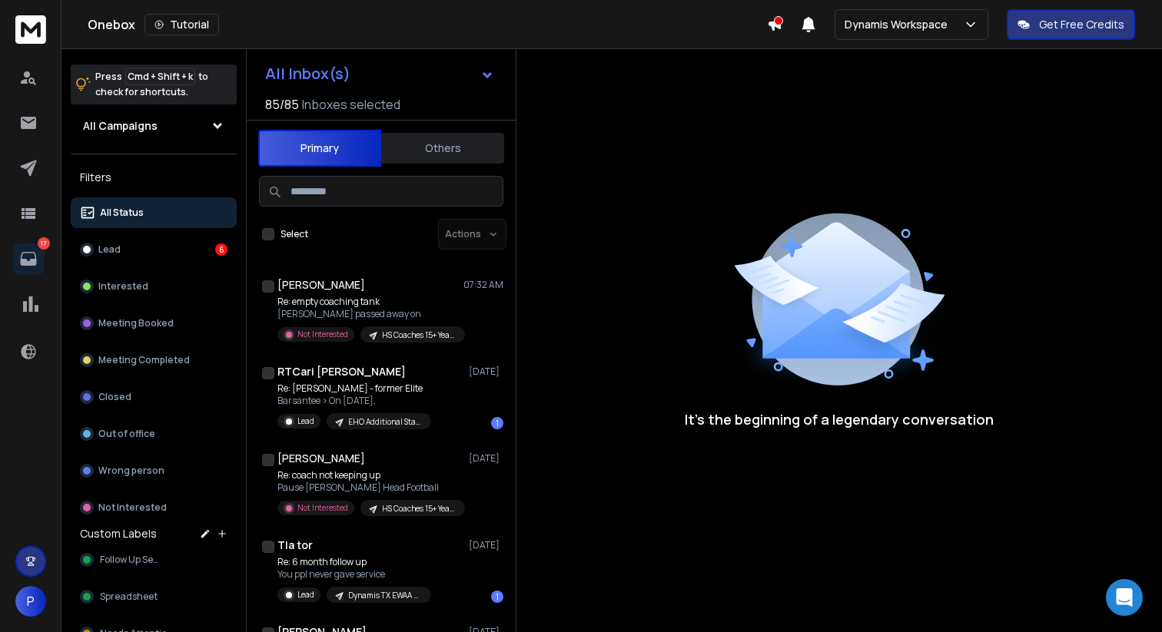
click at [296, 189] on input at bounding box center [381, 191] width 244 height 31
type input "*****"
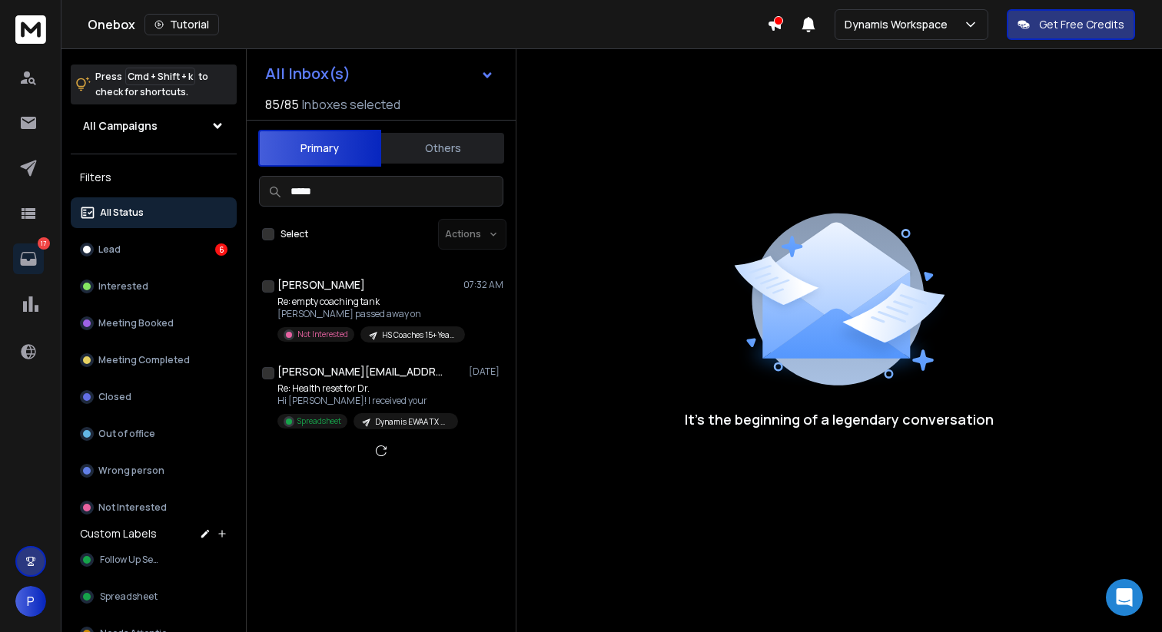
click at [320, 192] on input "*****" at bounding box center [381, 191] width 244 height 31
paste input "**********"
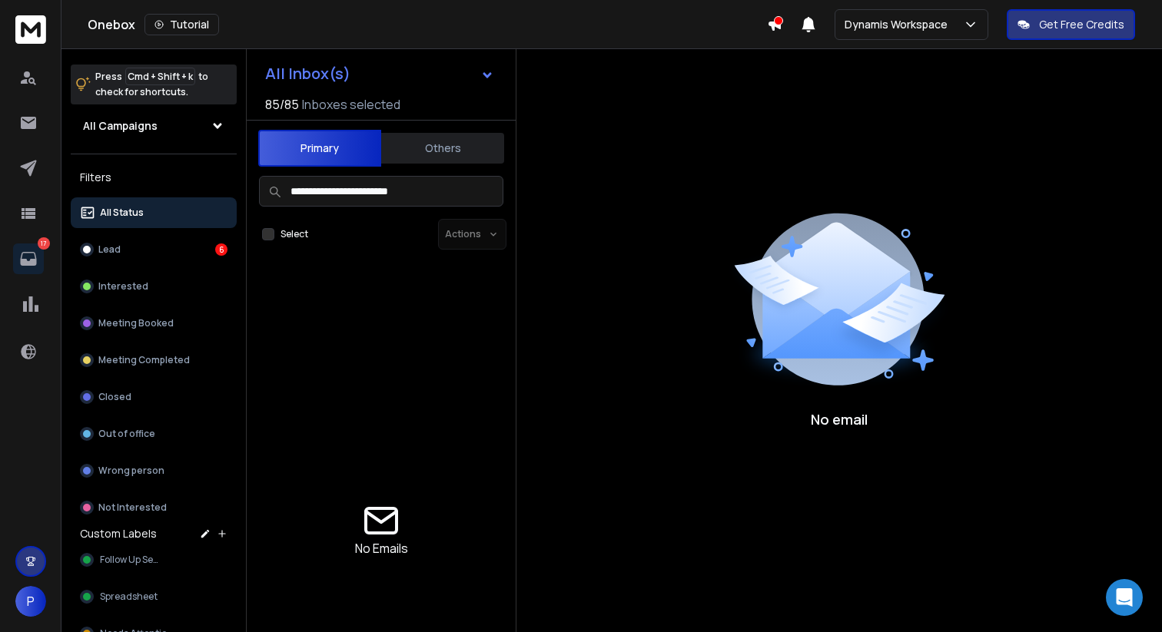
type input "**********"
click at [317, 454] on div "No Emails" at bounding box center [381, 499] width 257 height 468
